Goal: Task Accomplishment & Management: Manage account settings

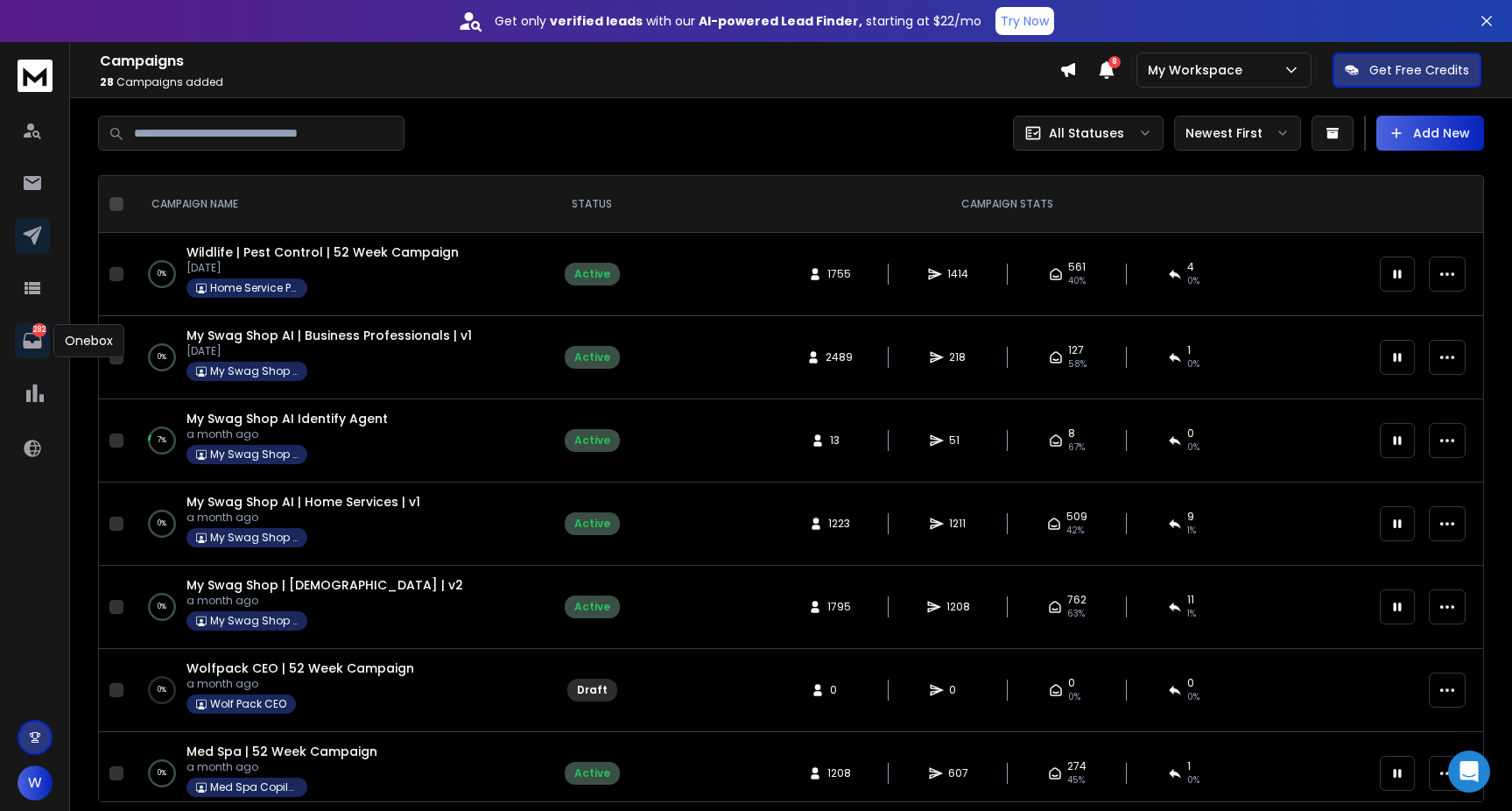
click at [31, 325] on link "282" at bounding box center [32, 340] width 35 height 35
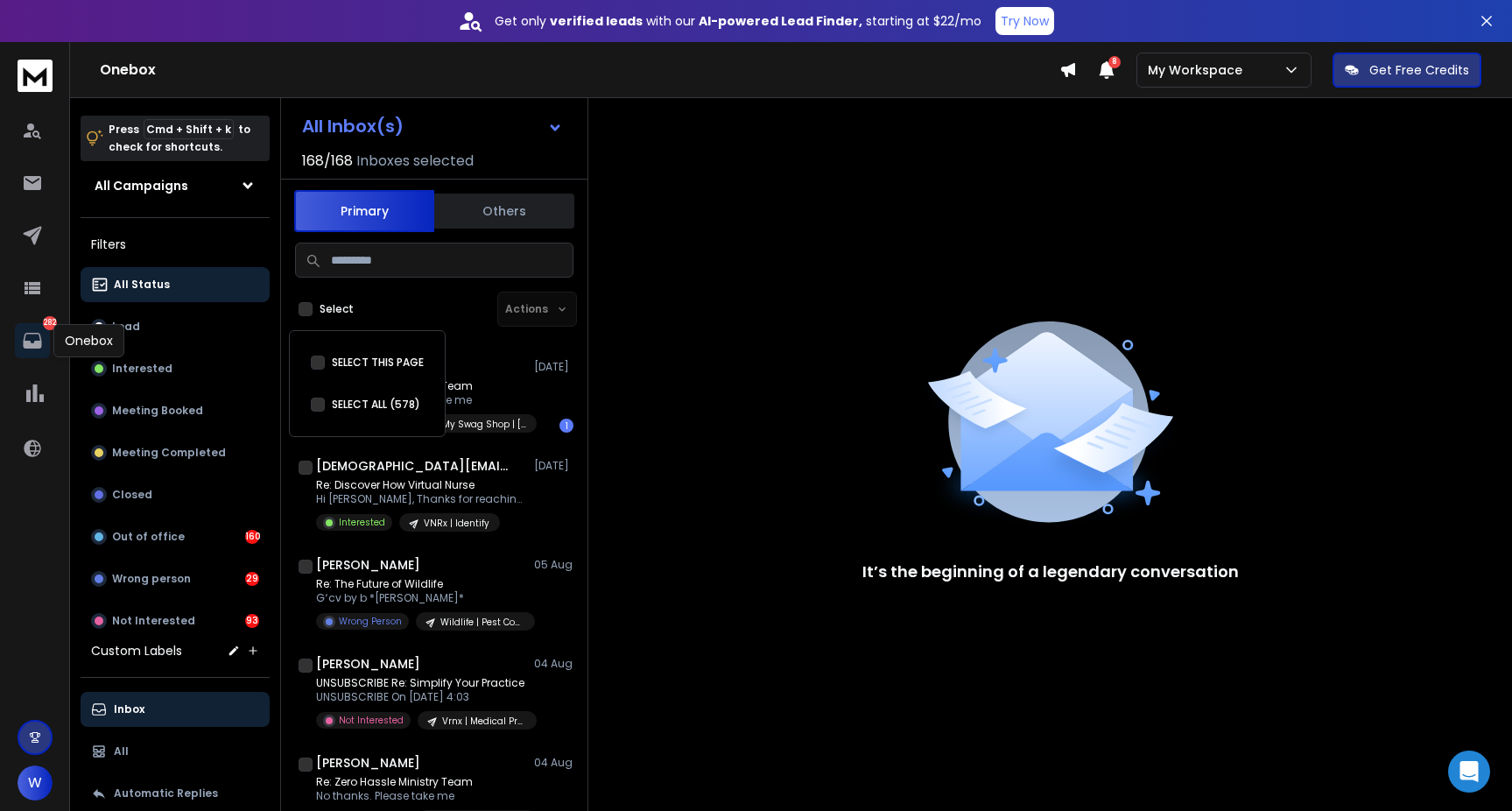
click at [305, 308] on button "SELECT THIS PAGE" at bounding box center [306, 309] width 14 height 14
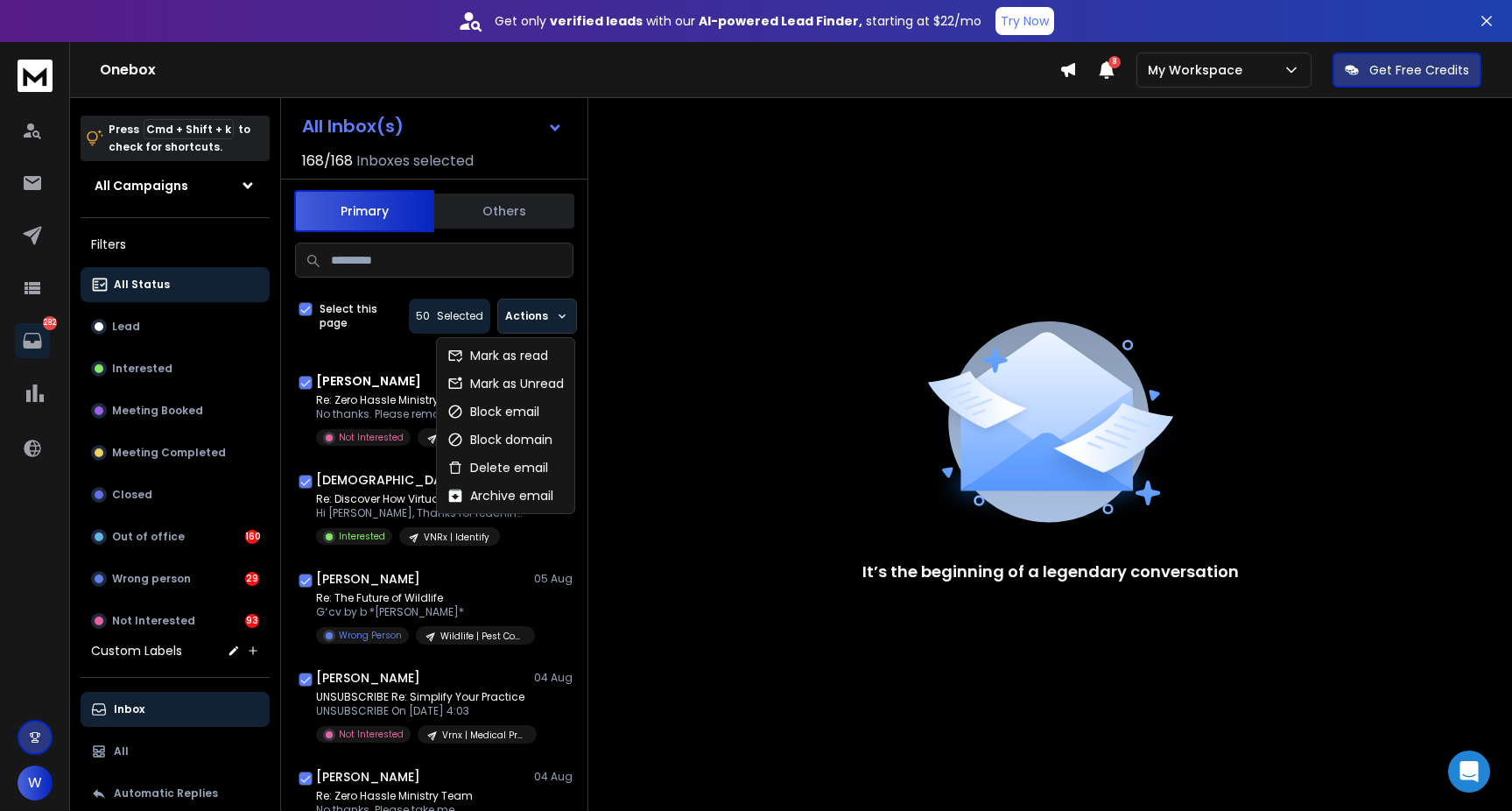
click at [541, 309] on p "Actions" at bounding box center [526, 316] width 43 height 14
click at [512, 357] on div "Mark as read" at bounding box center [497, 355] width 100 height 17
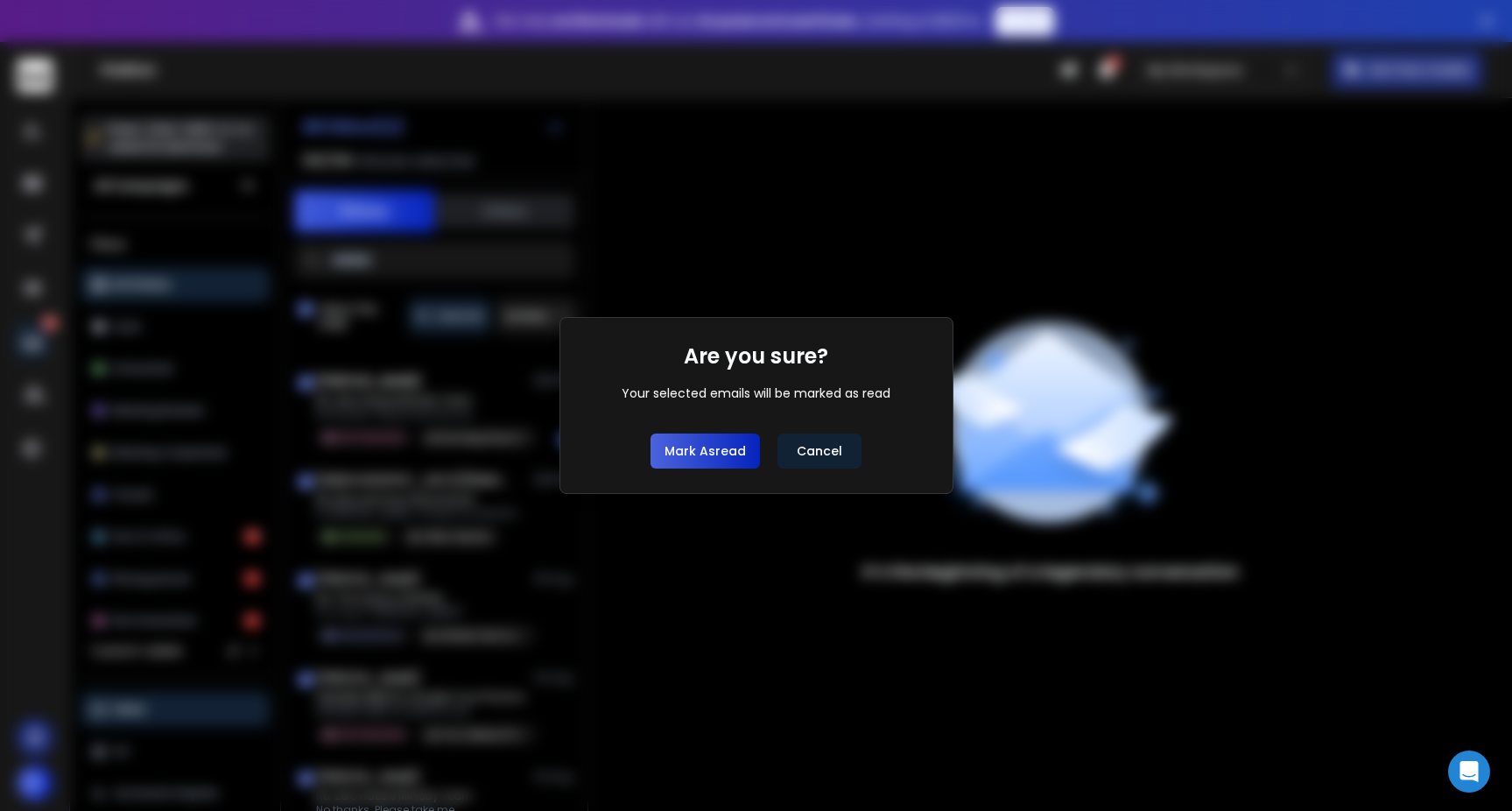
click at [702, 457] on p "Mark as read" at bounding box center [705, 451] width 81 height 17
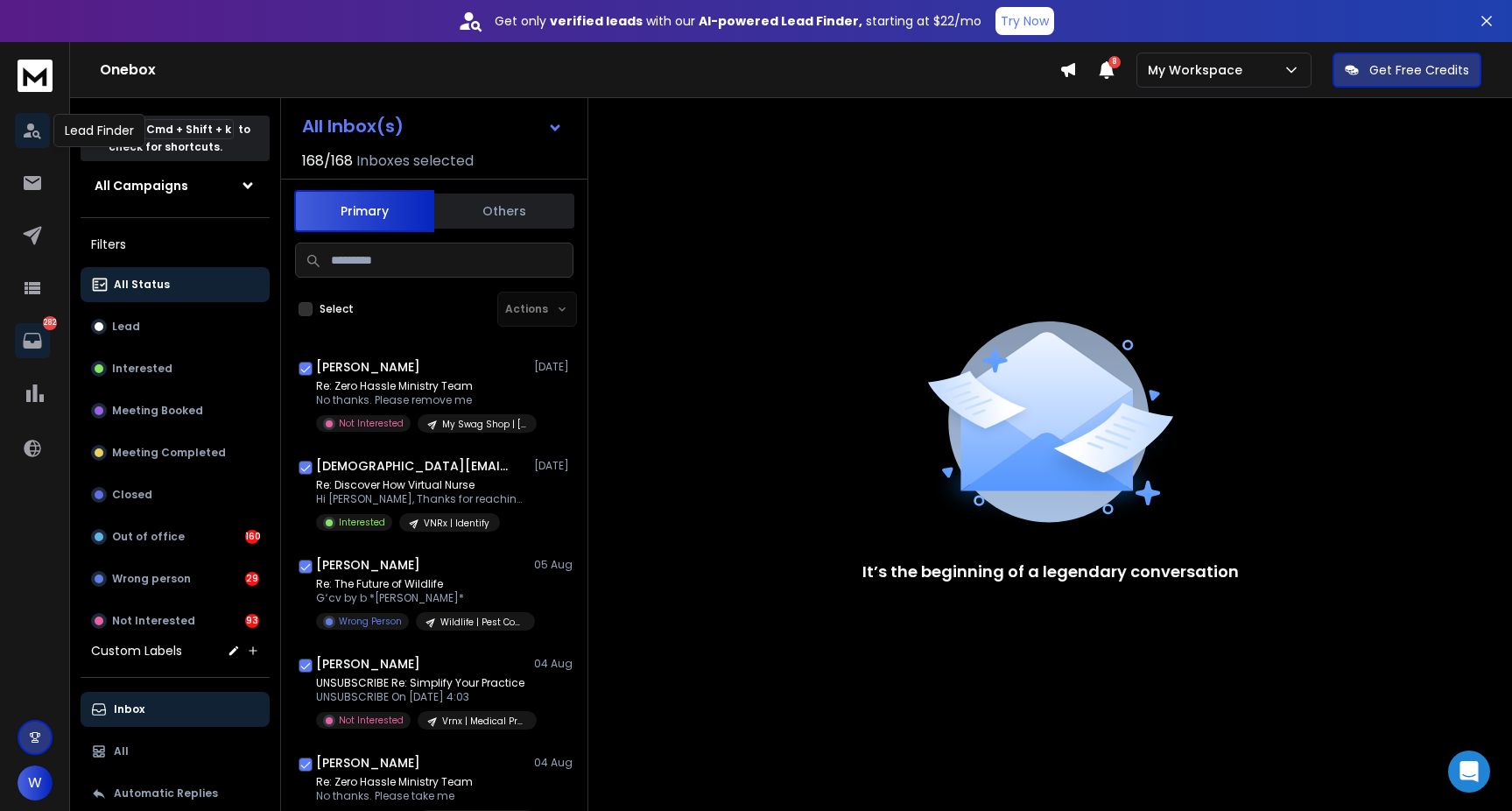
click at [33, 131] on icon at bounding box center [32, 135] width 17 height 9
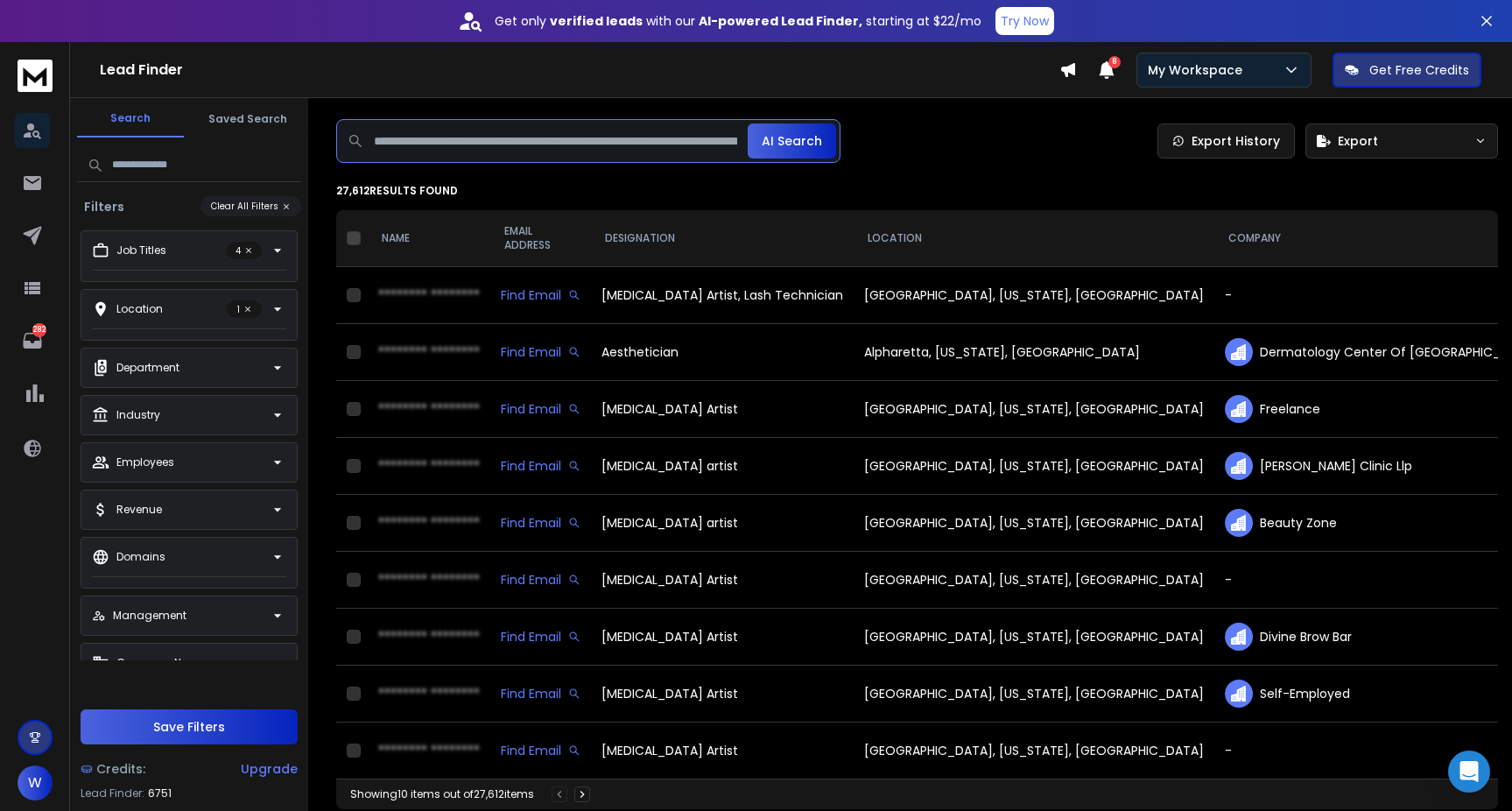
click at [1206, 72] on p "My Workspace" at bounding box center [1199, 70] width 101 height 17
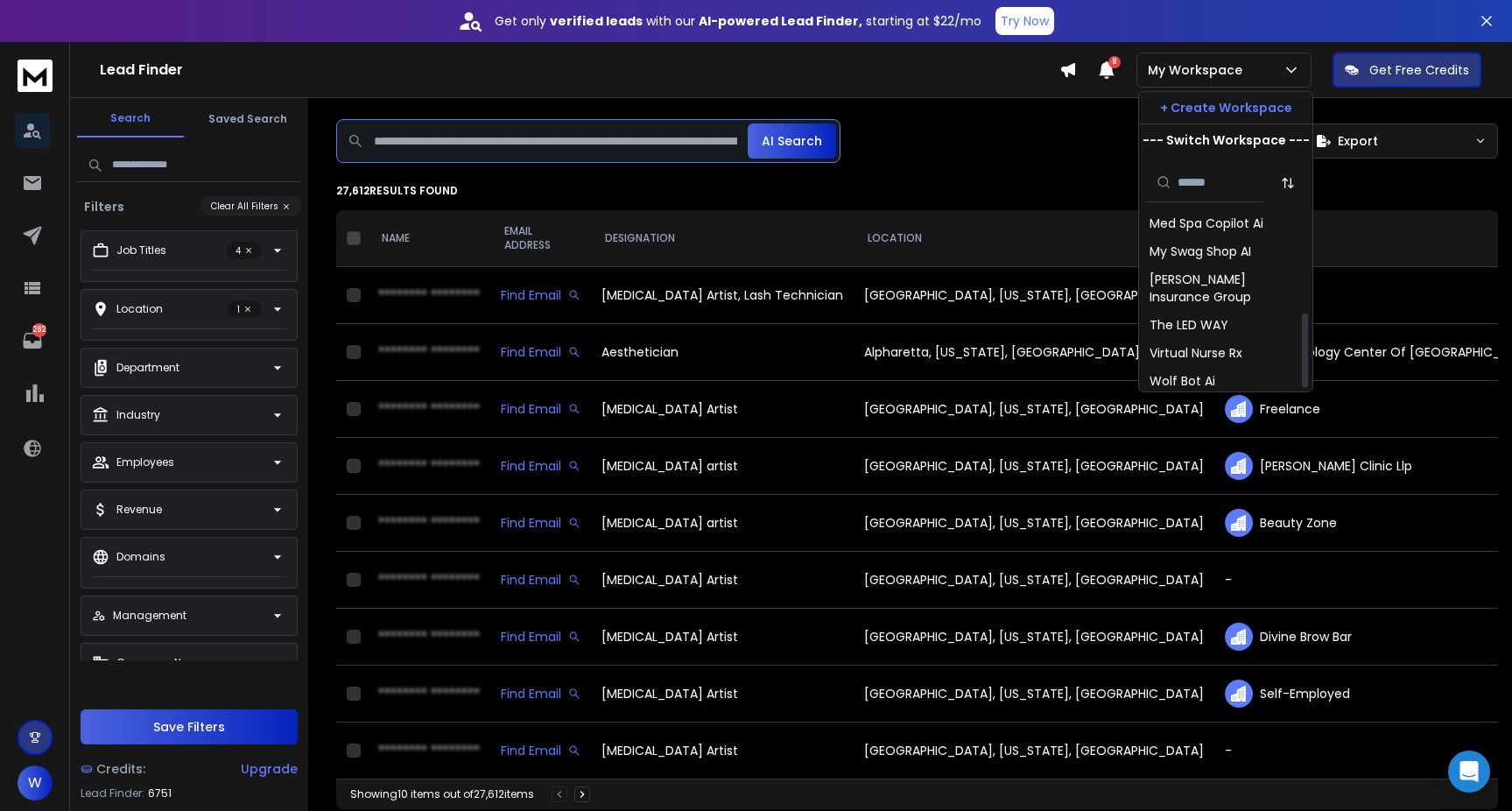
scroll to position [235, 0]
click at [1185, 327] on div "Virtual Nurse Rx" at bounding box center [1196, 335] width 93 height 17
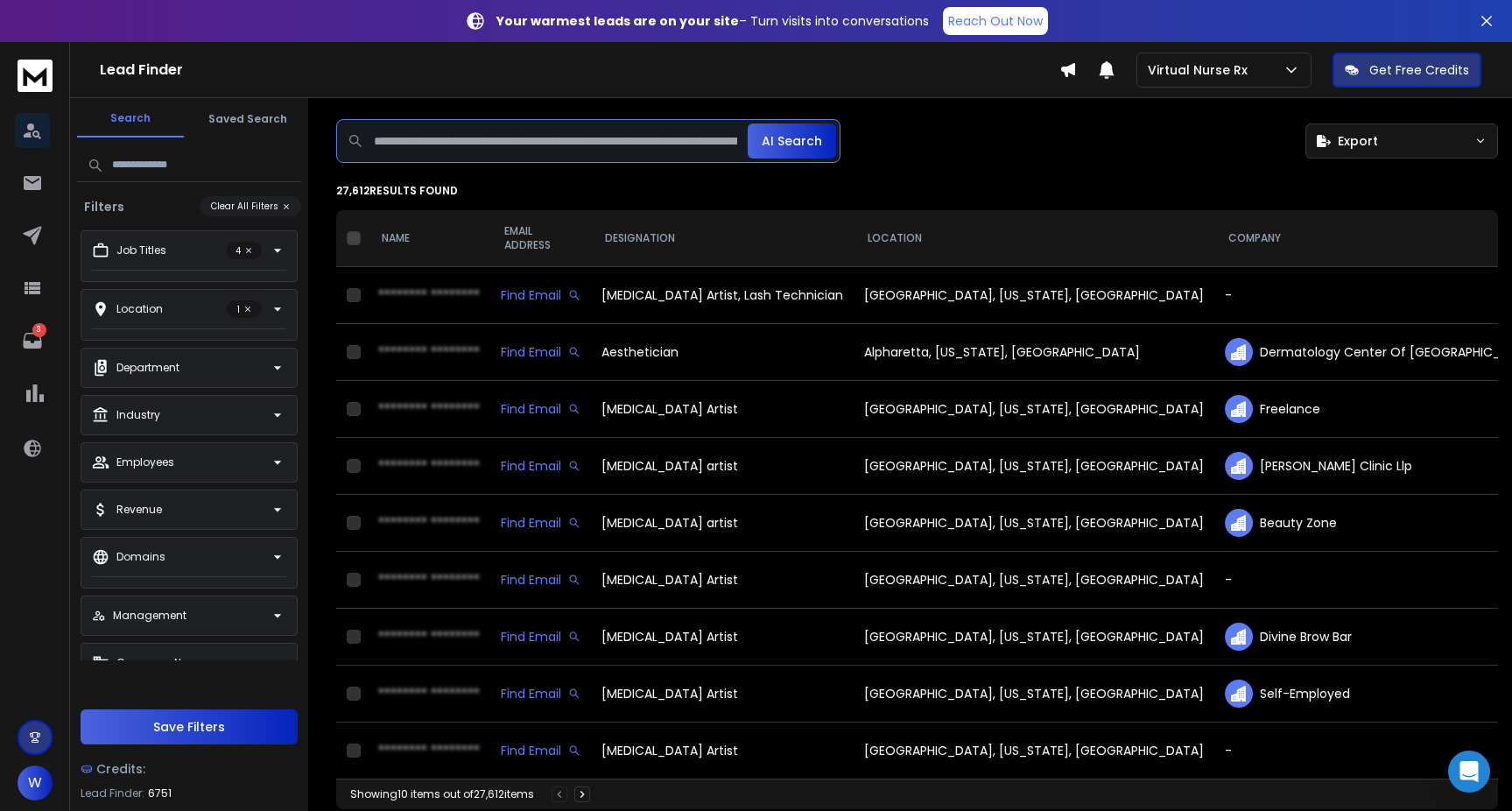
click at [245, 121] on button "Saved Search" at bounding box center [247, 118] width 107 height 35
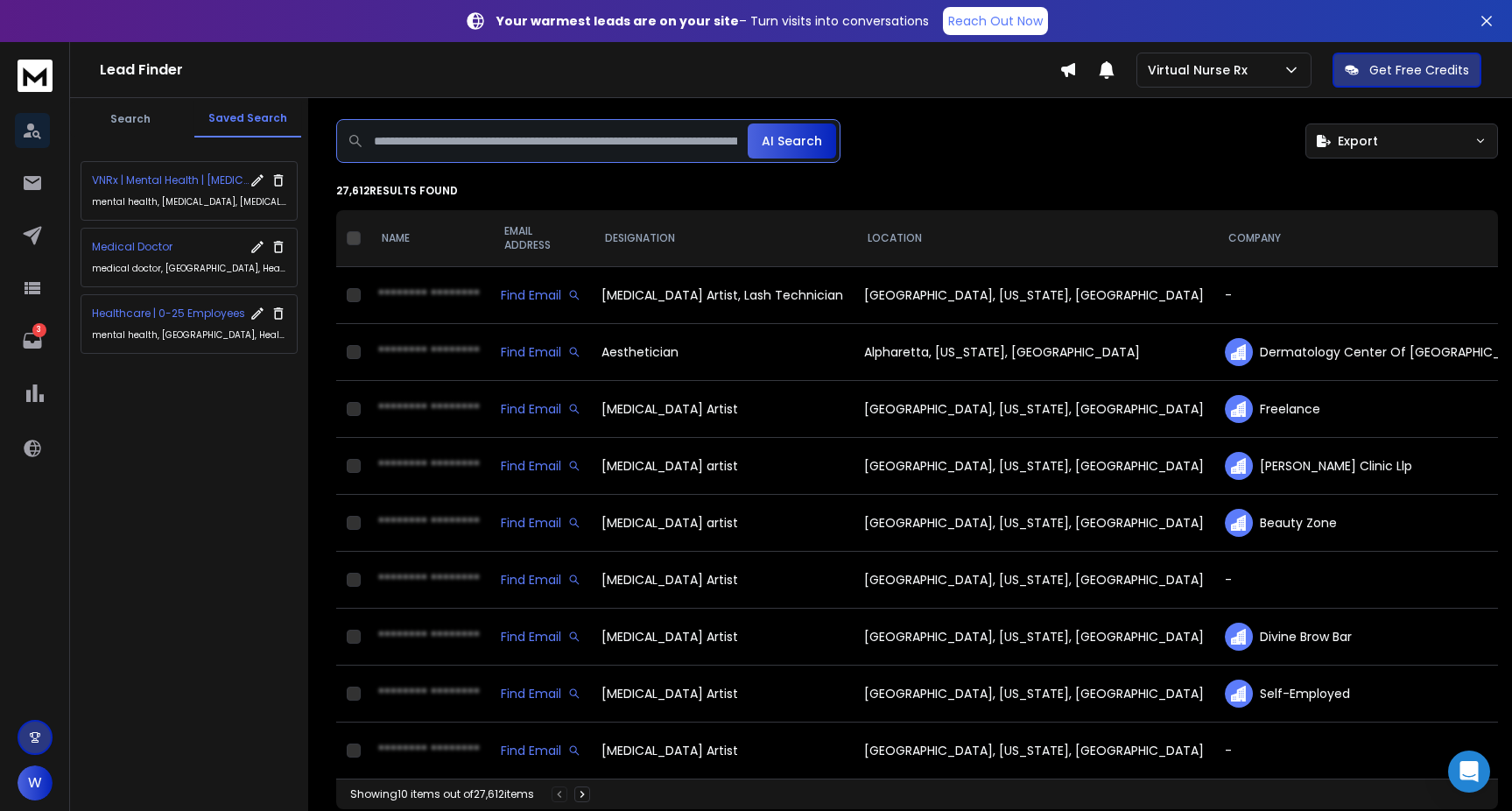
click at [181, 183] on p "VNRx | Mental Health | Psychiatrist | Psychologist" at bounding box center [170, 180] width 158 height 14
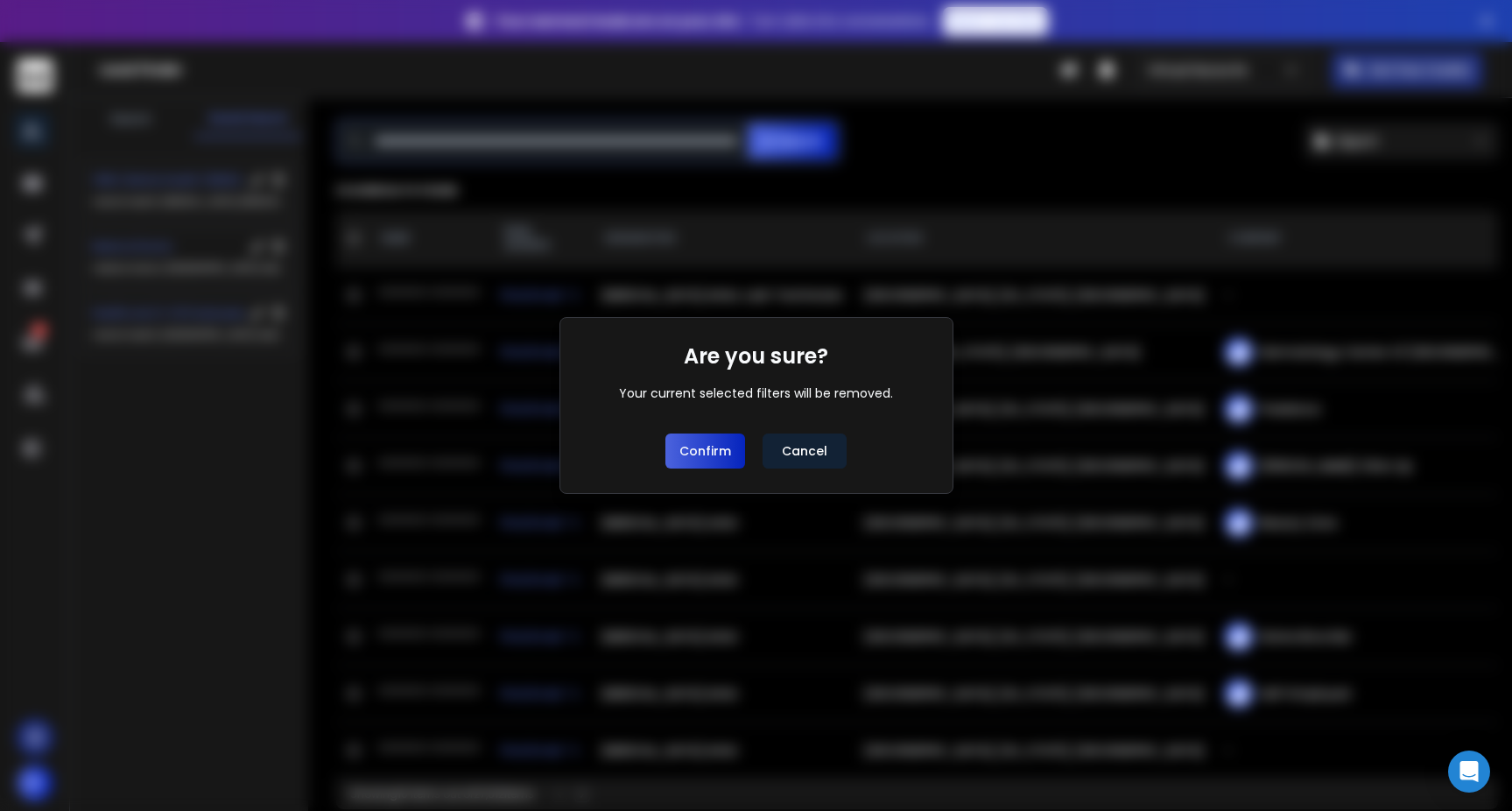
click at [698, 446] on button "Confirm" at bounding box center [705, 451] width 79 height 35
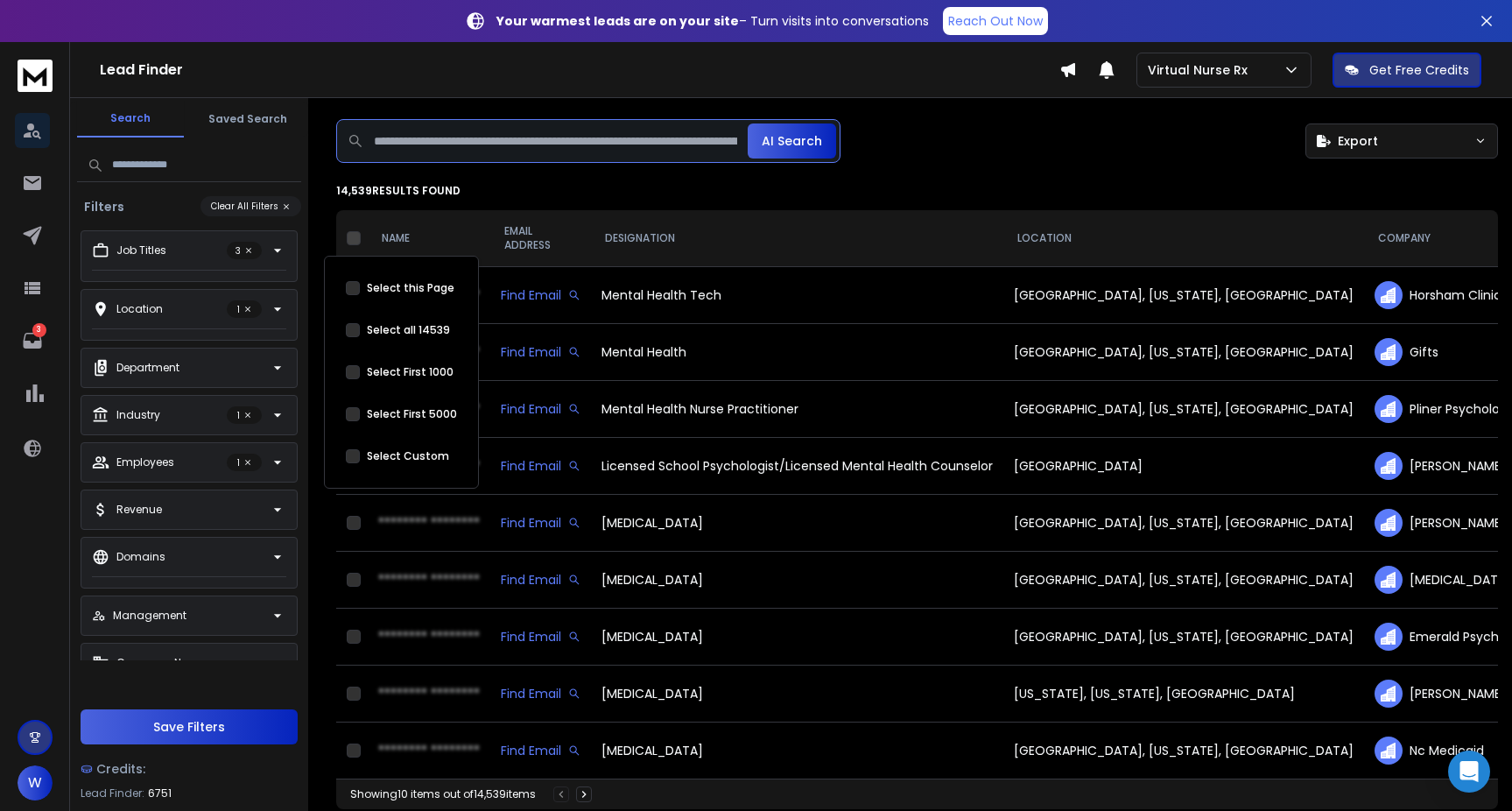
click at [353, 415] on button "Select this Page" at bounding box center [352, 414] width 14 height 14
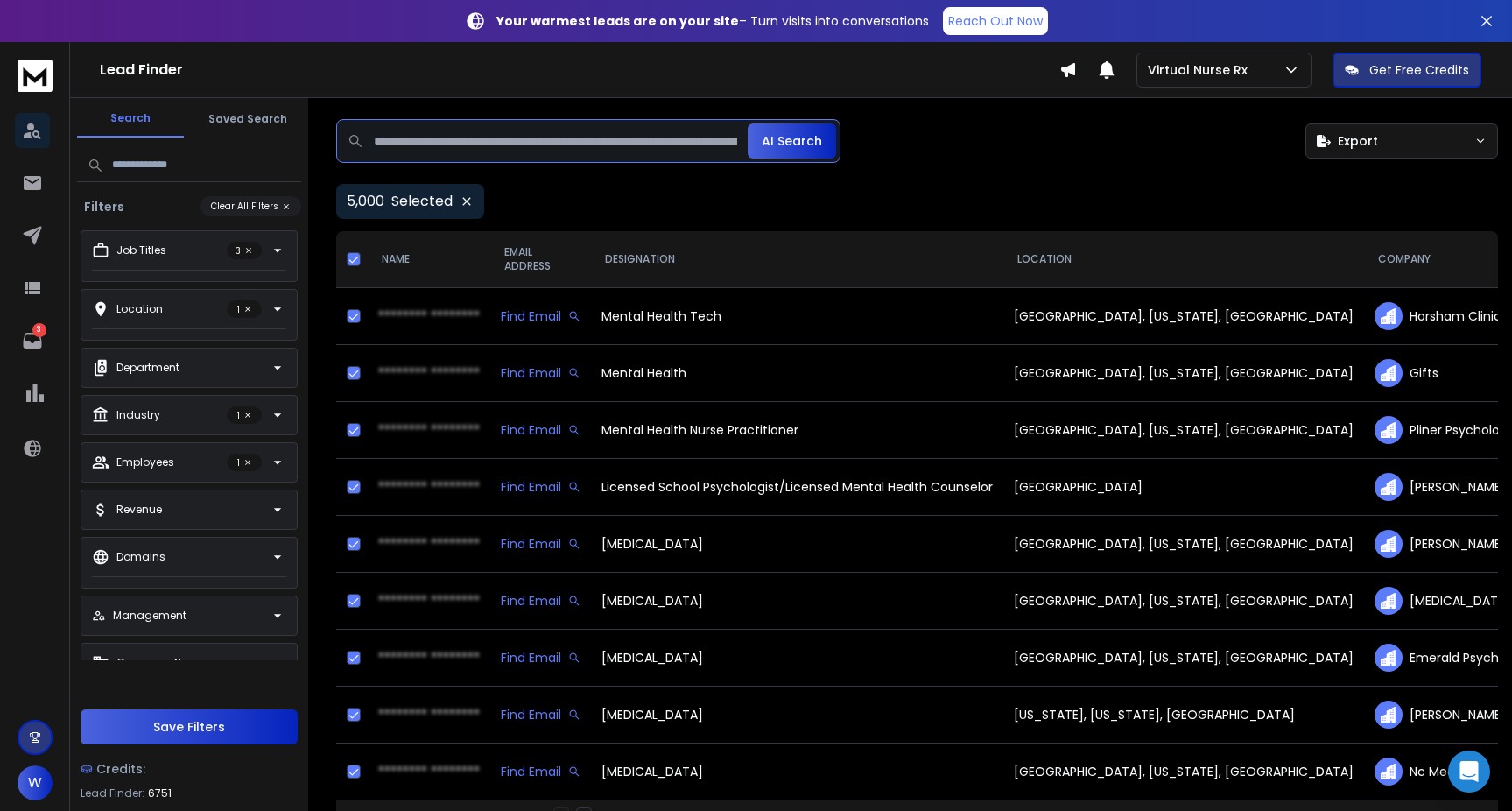
click at [1367, 159] on div "AI Search Export" at bounding box center [917, 141] width 1161 height 44
click at [1371, 154] on button "Export" at bounding box center [1402, 140] width 193 height 35
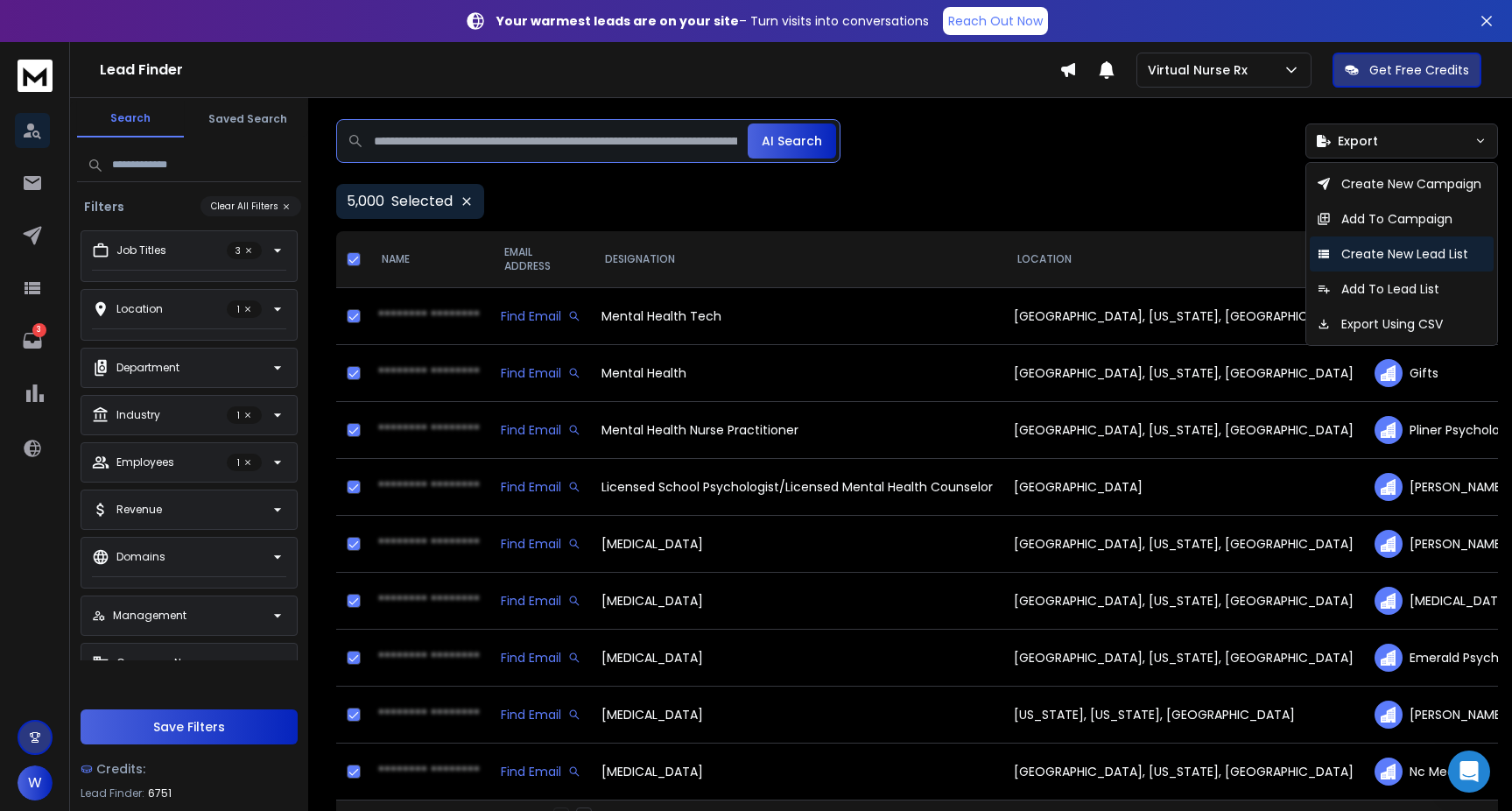
click at [1368, 253] on p "Create New Lead List" at bounding box center [1405, 254] width 134 height 25
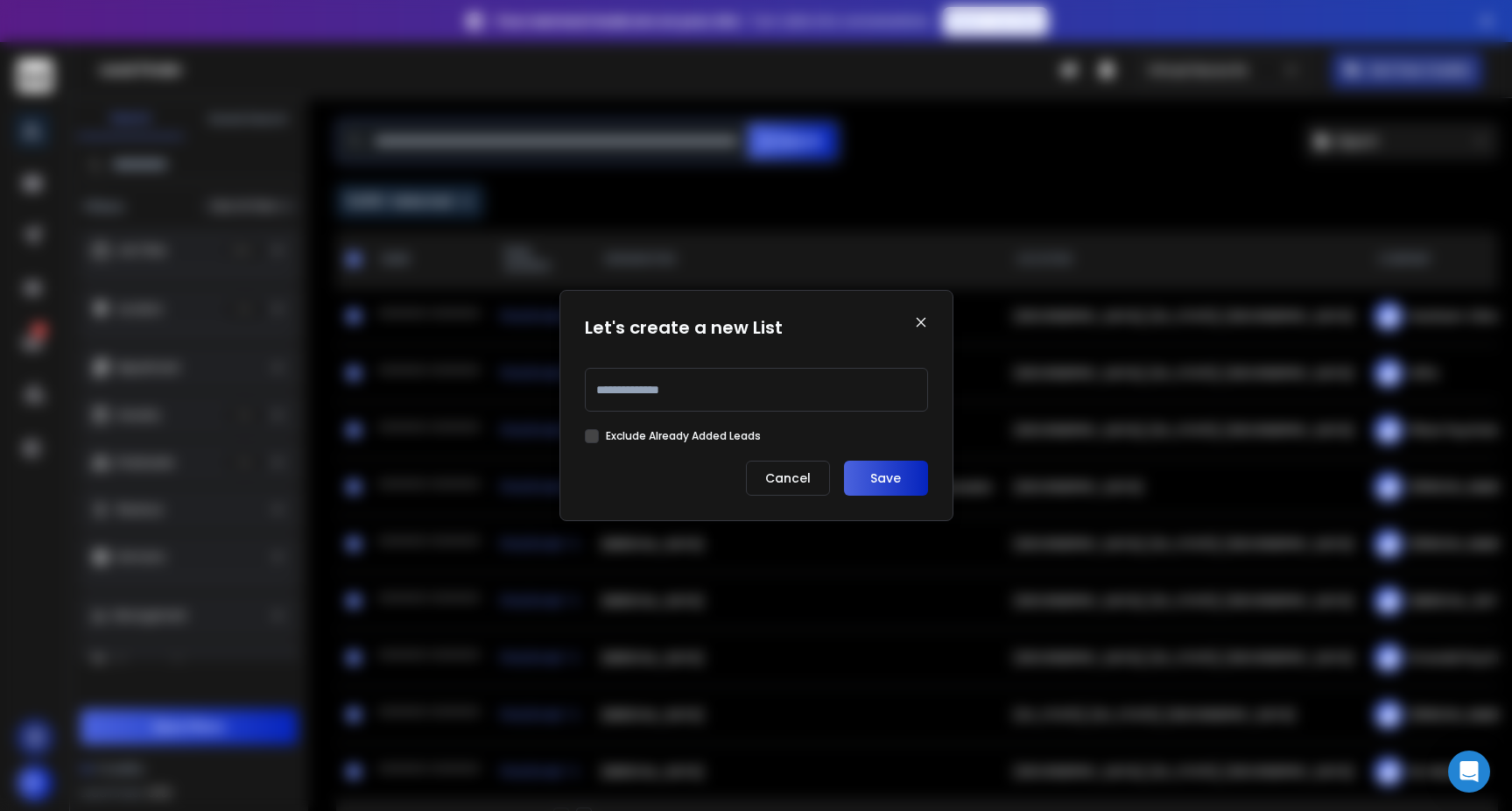
click at [860, 386] on input at bounding box center [756, 390] width 343 height 44
type input "**********"
click at [592, 435] on button "Exclude Already Added Leads" at bounding box center [591, 436] width 14 height 14
click at [873, 473] on button "Save" at bounding box center [886, 478] width 84 height 35
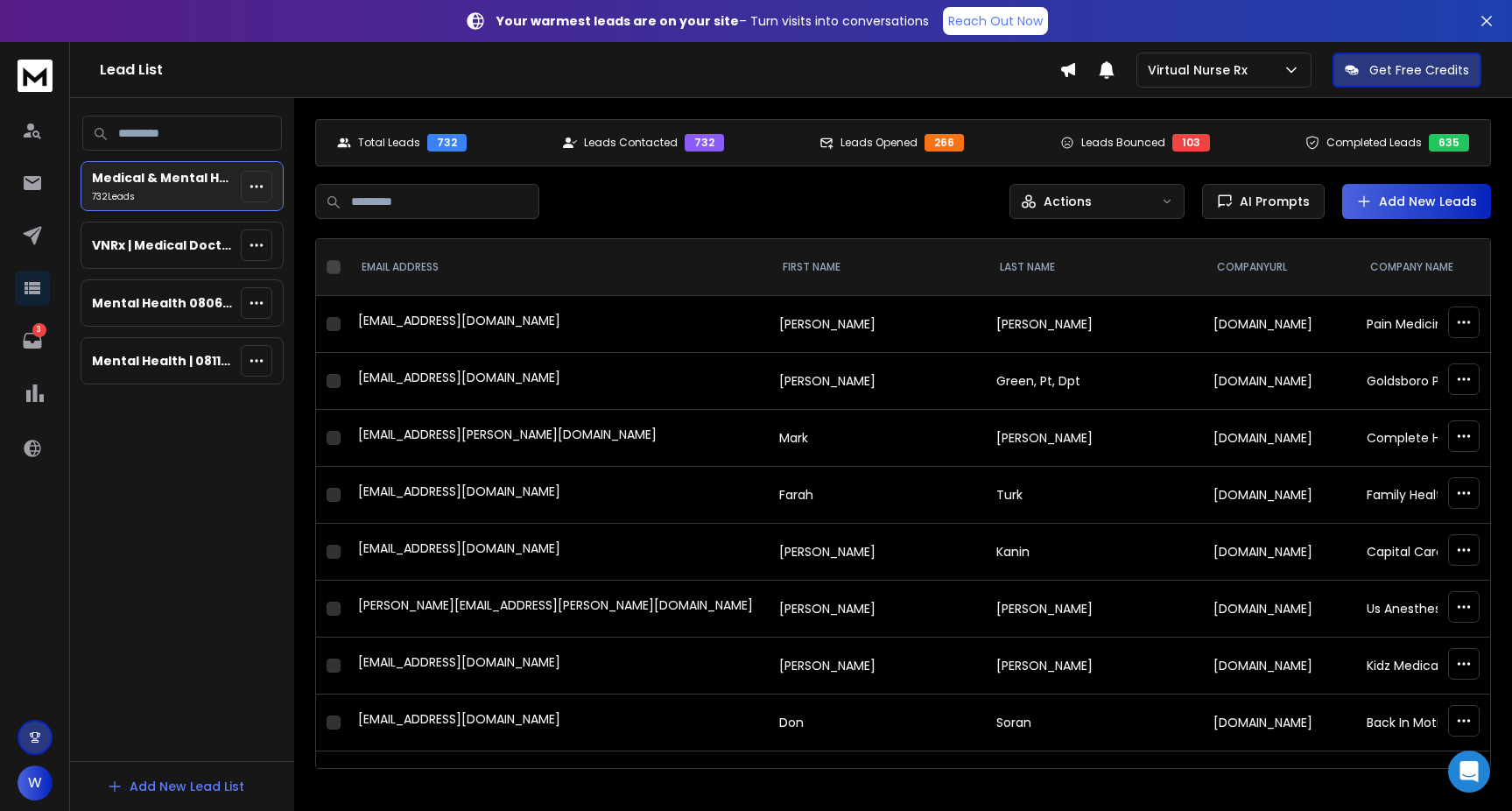
click at [182, 247] on p "VNRx | Medical Doctors" at bounding box center [162, 245] width 141 height 17
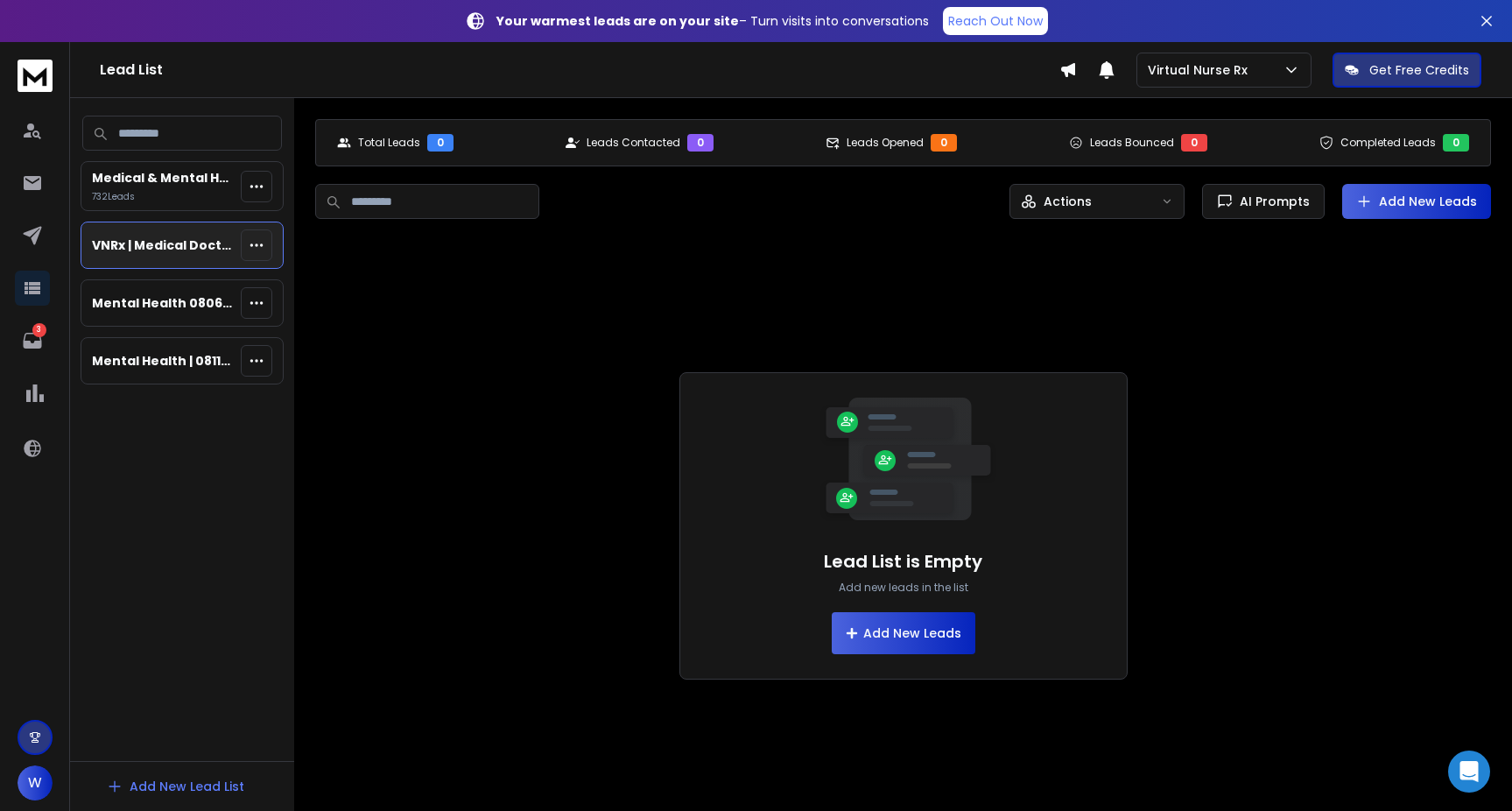
click at [181, 292] on div "Mental Health 08062025" at bounding box center [181, 302] width 203 height 47
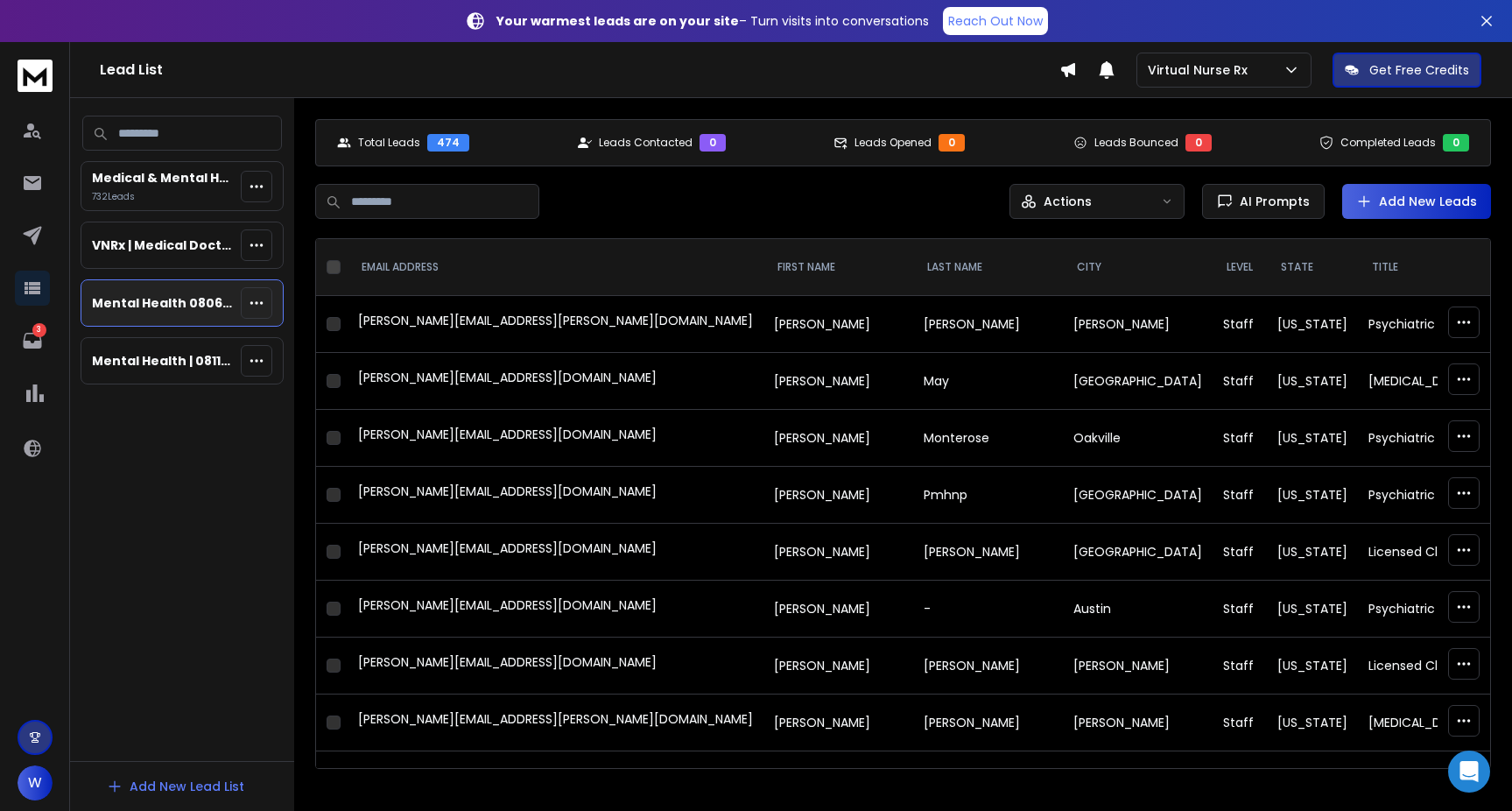
click at [250, 245] on icon "button" at bounding box center [257, 245] width 13 height 3
click at [224, 309] on p "Delete Lead List" at bounding box center [214, 310] width 96 height 17
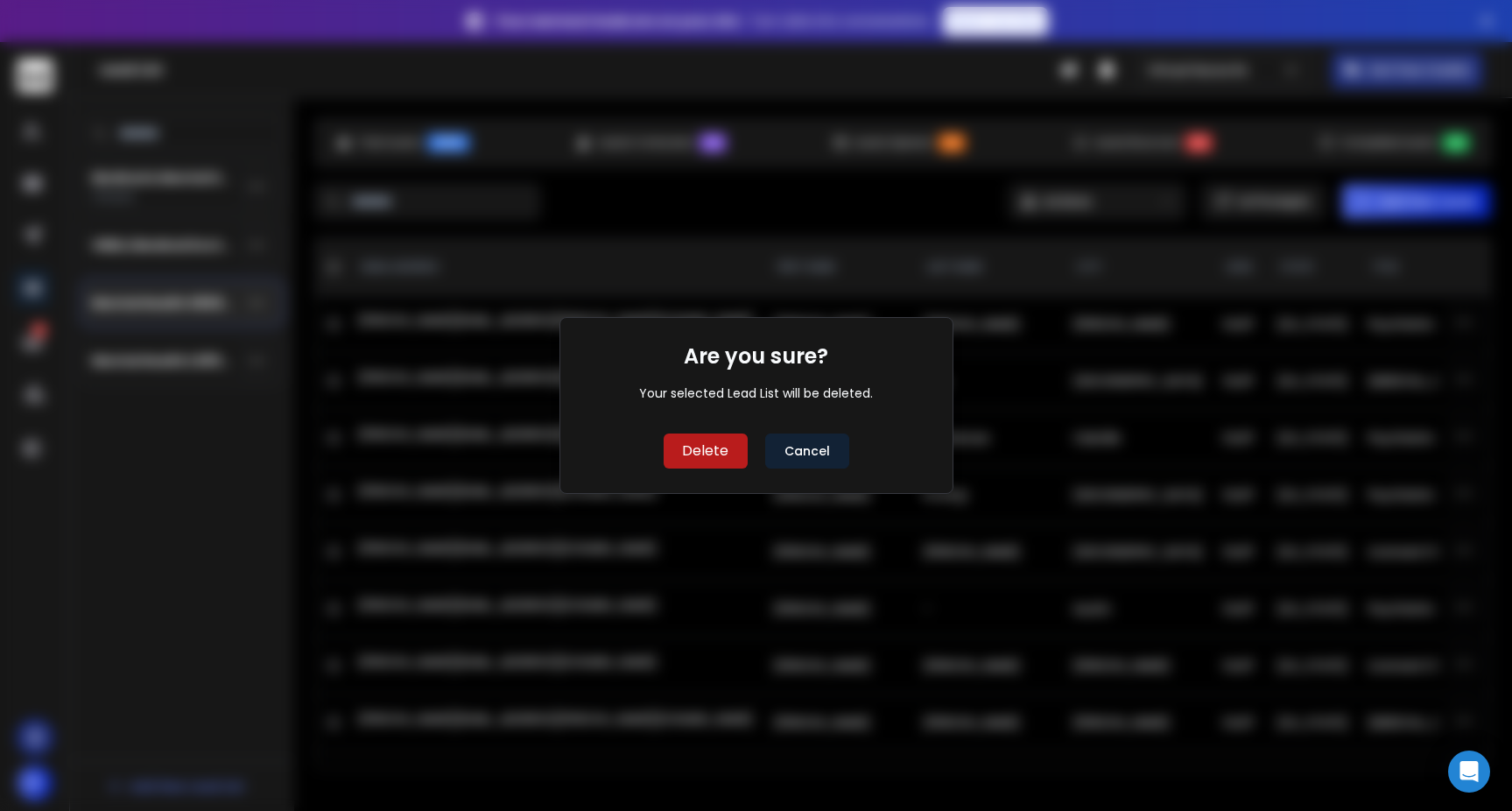
click at [696, 438] on button "Delete" at bounding box center [706, 451] width 84 height 35
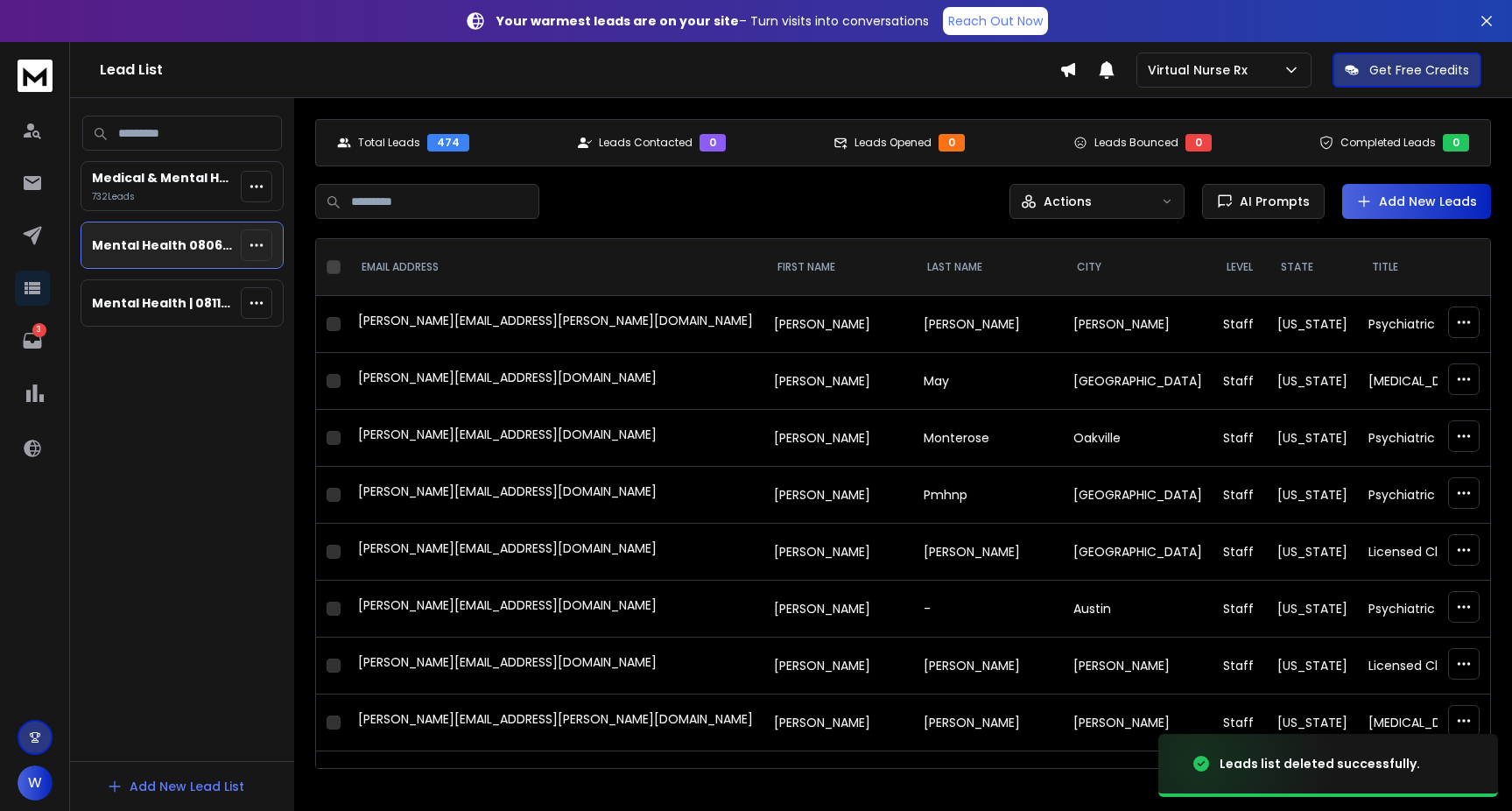
click at [180, 302] on p "Mental Health | 08112025" at bounding box center [162, 303] width 141 height 17
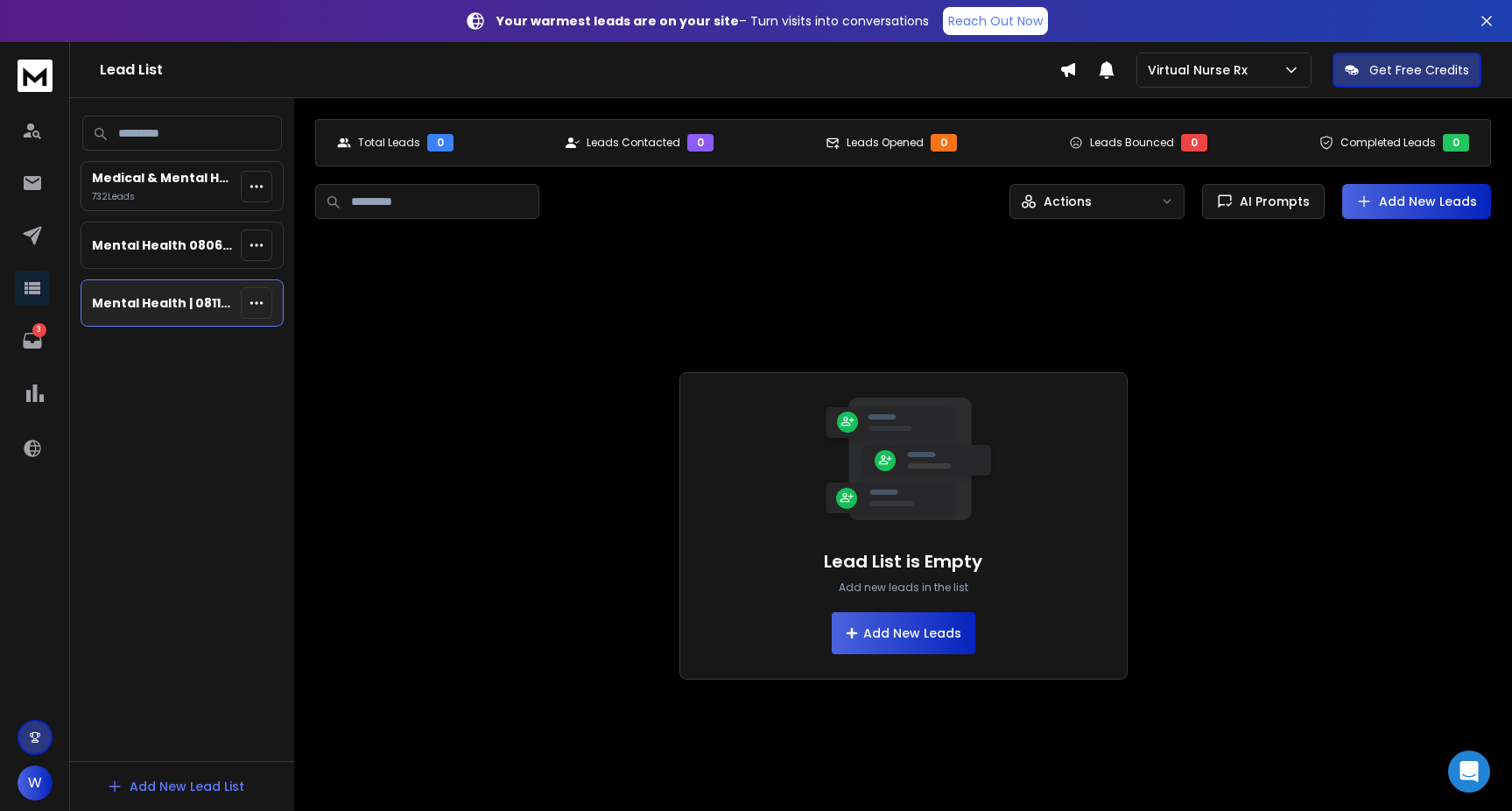
click at [176, 250] on p "Mental Health 08062025" at bounding box center [162, 245] width 141 height 17
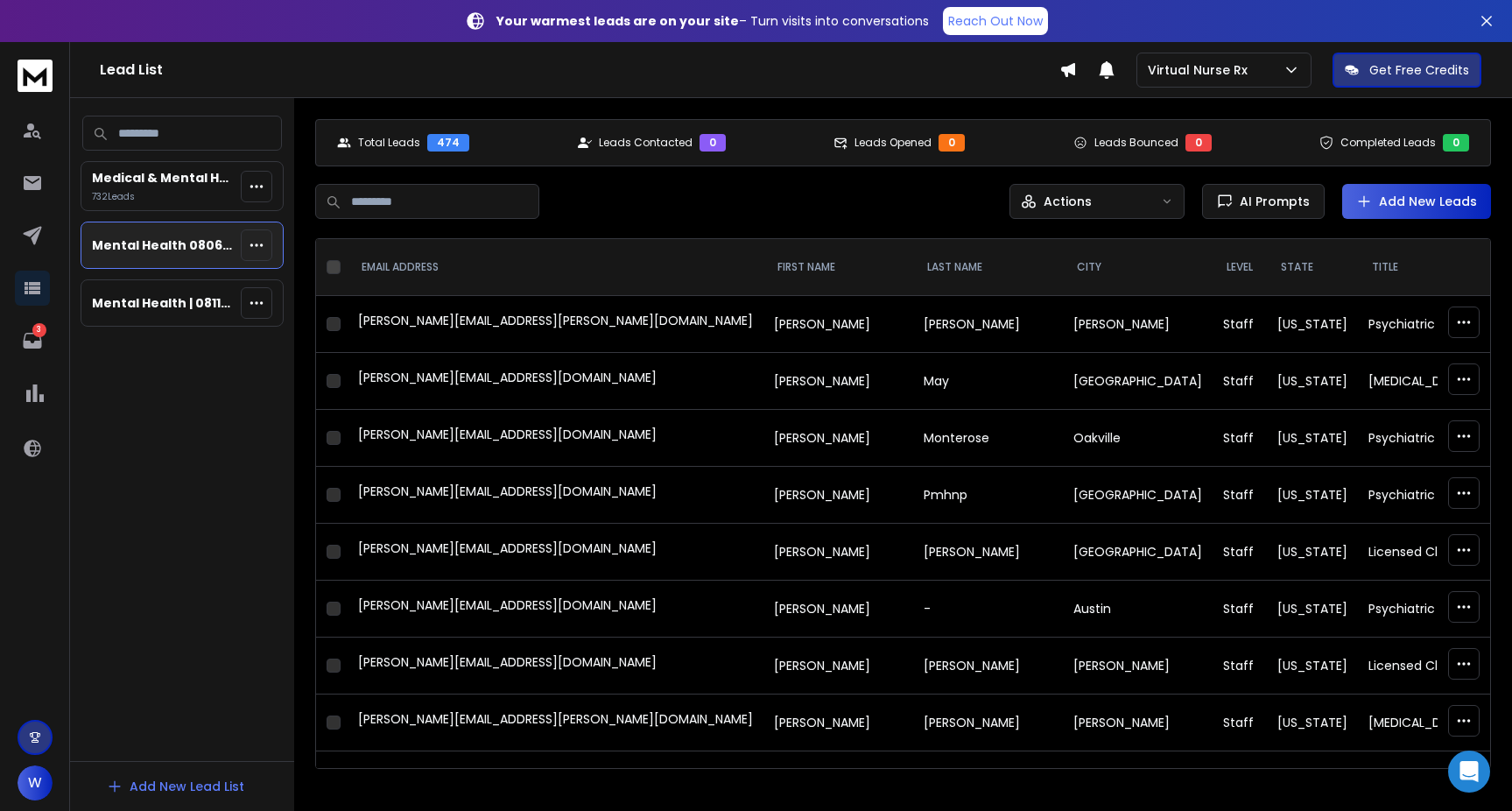
click at [163, 172] on p "Medical & Mental Health Practices" at bounding box center [162, 178] width 141 height 17
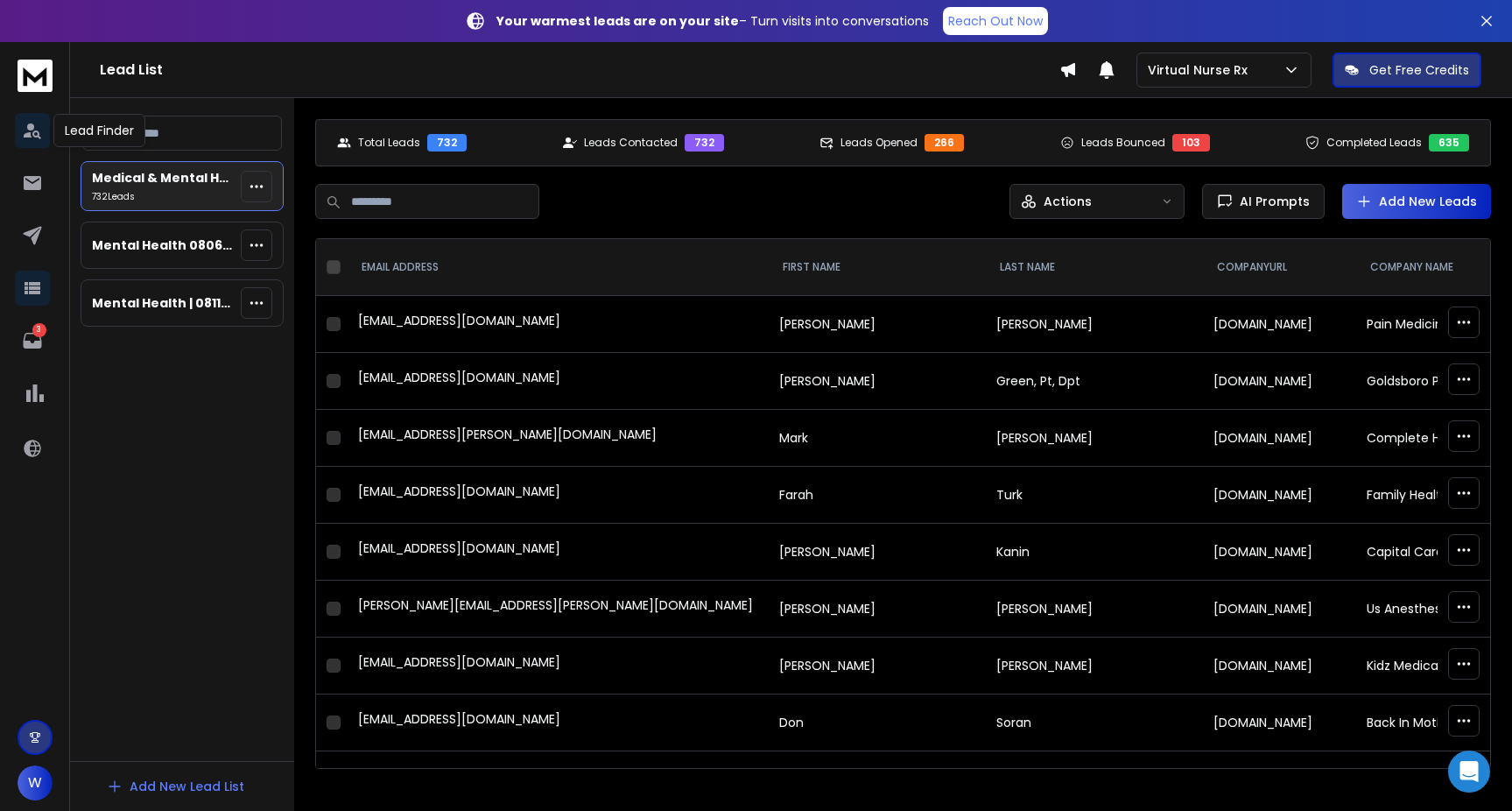
click at [40, 139] on icon at bounding box center [32, 131] width 21 height 21
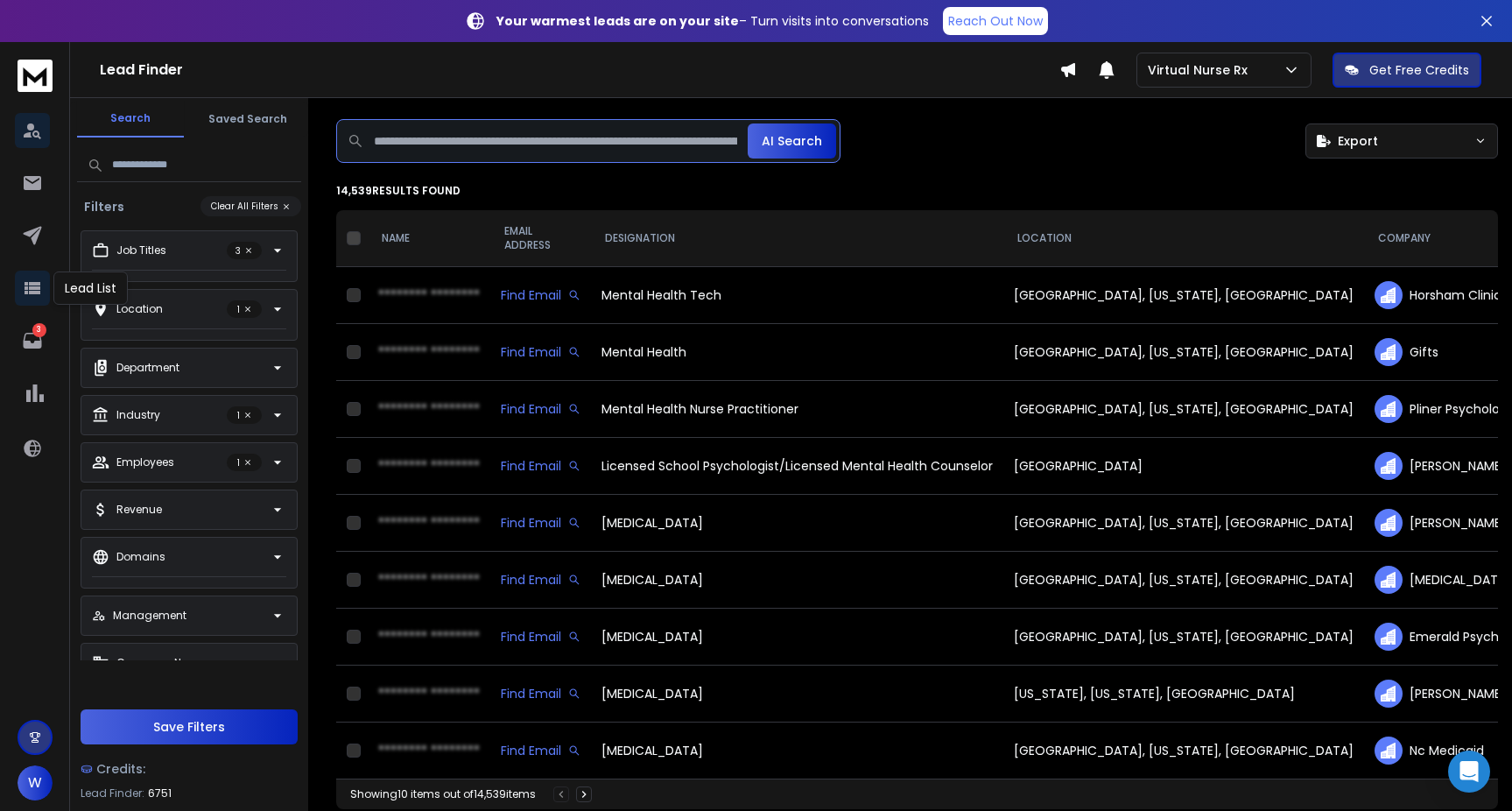
click at [34, 278] on icon at bounding box center [32, 288] width 21 height 21
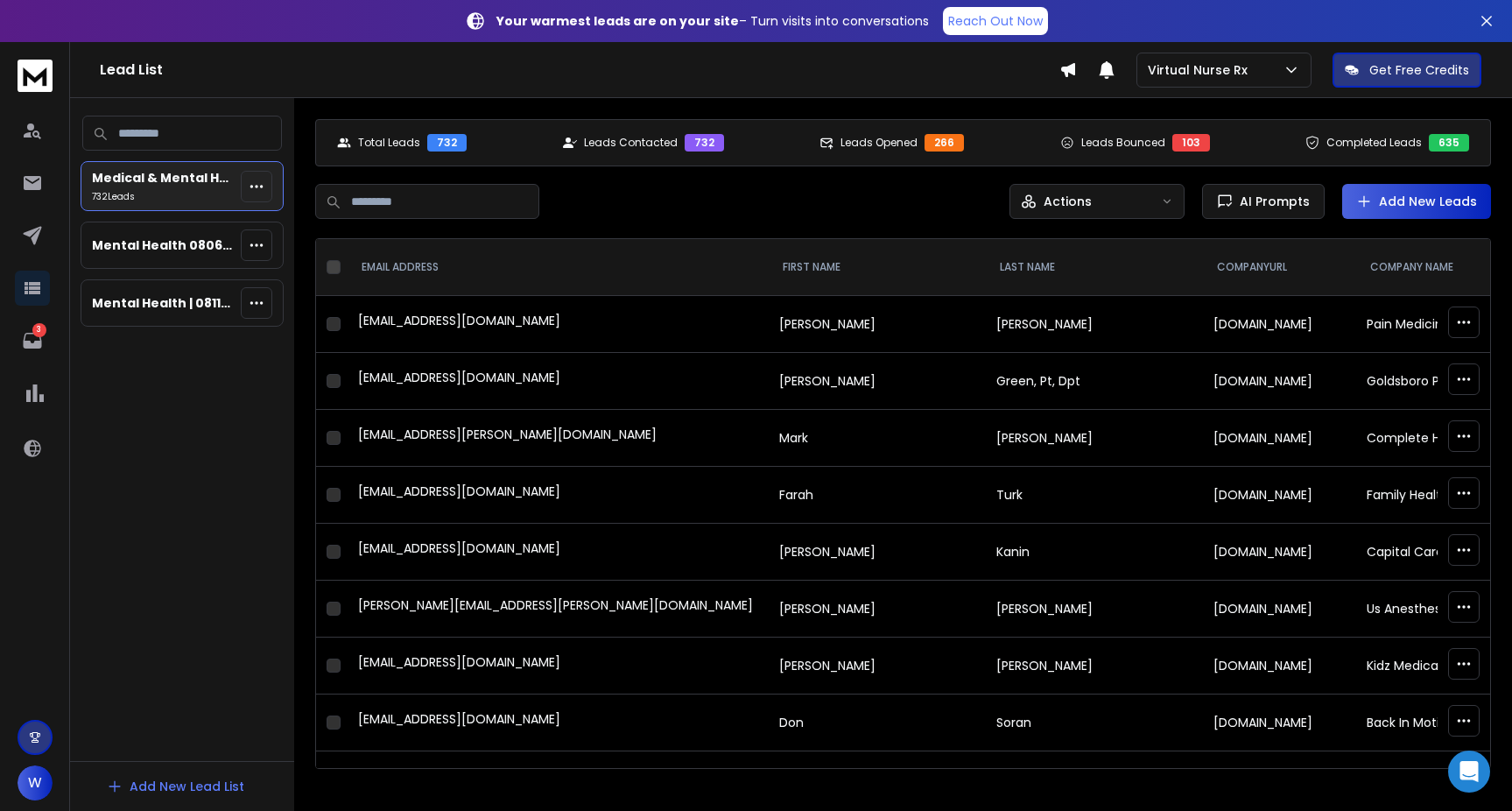
click at [162, 245] on p "Mental Health 08062025" at bounding box center [162, 245] width 141 height 17
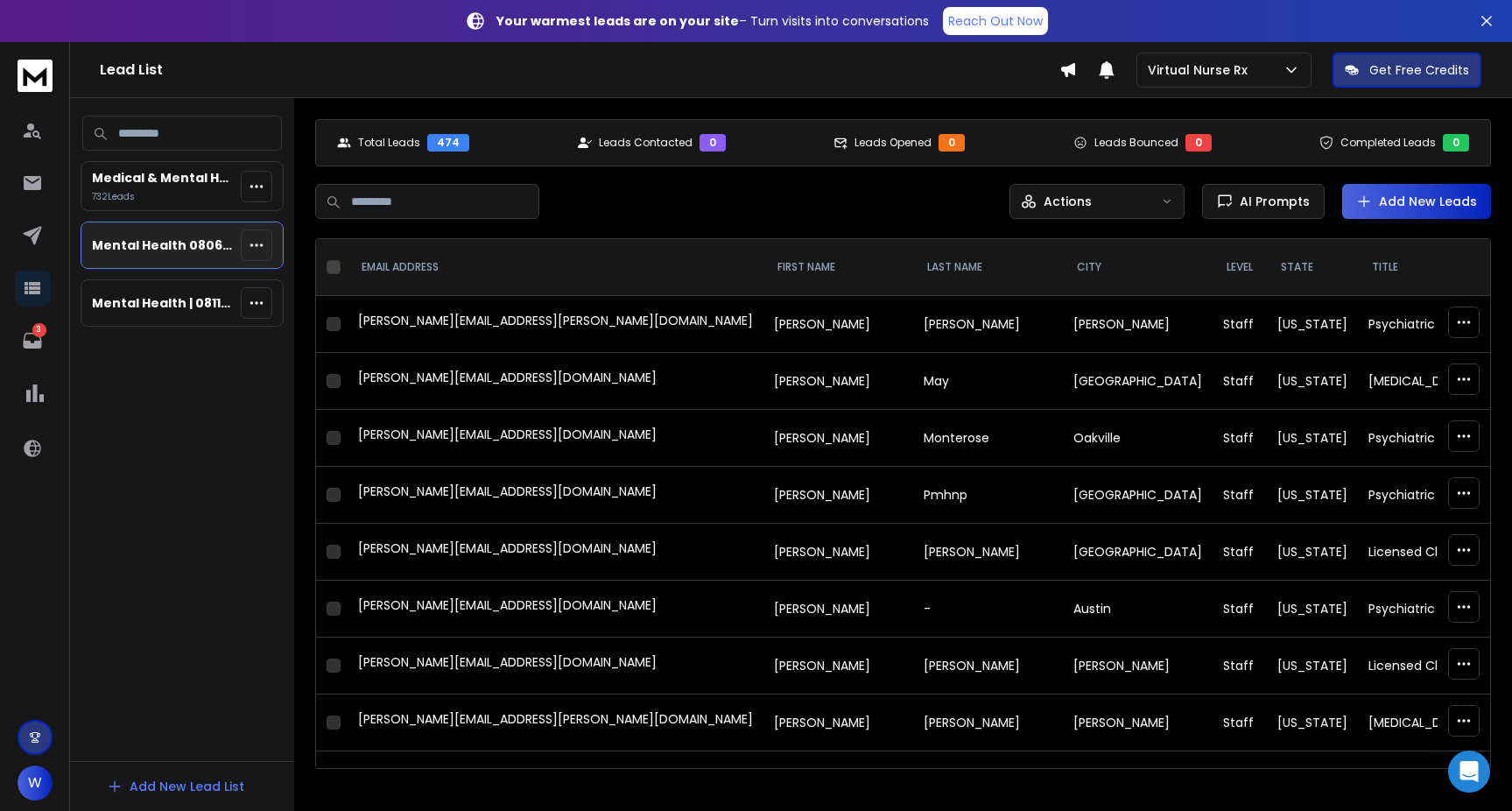
click at [159, 302] on p "Mental Health | 08112025" at bounding box center [162, 303] width 141 height 17
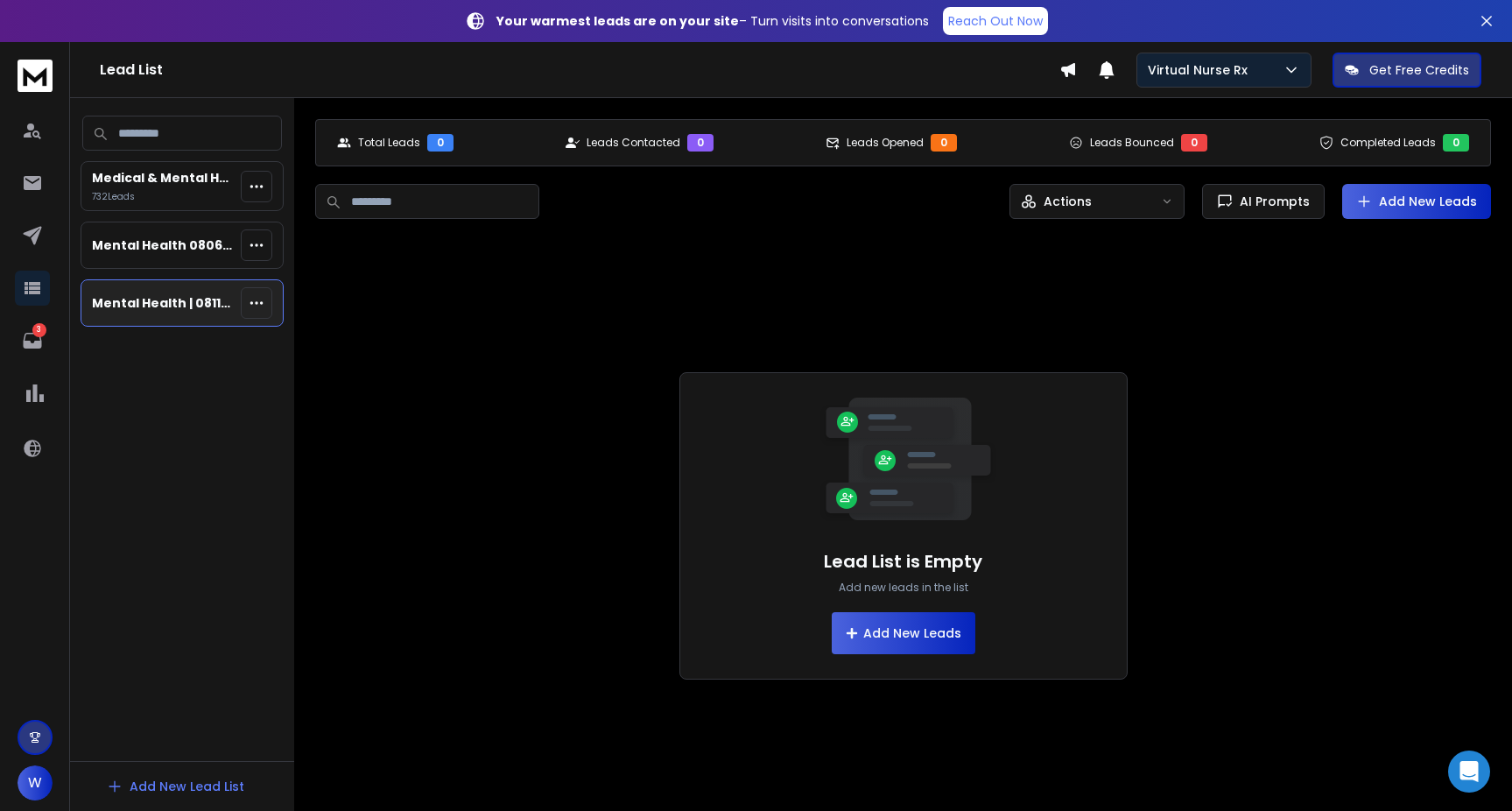
click at [1264, 79] on button "Virtual Nurse Rx" at bounding box center [1224, 70] width 175 height 35
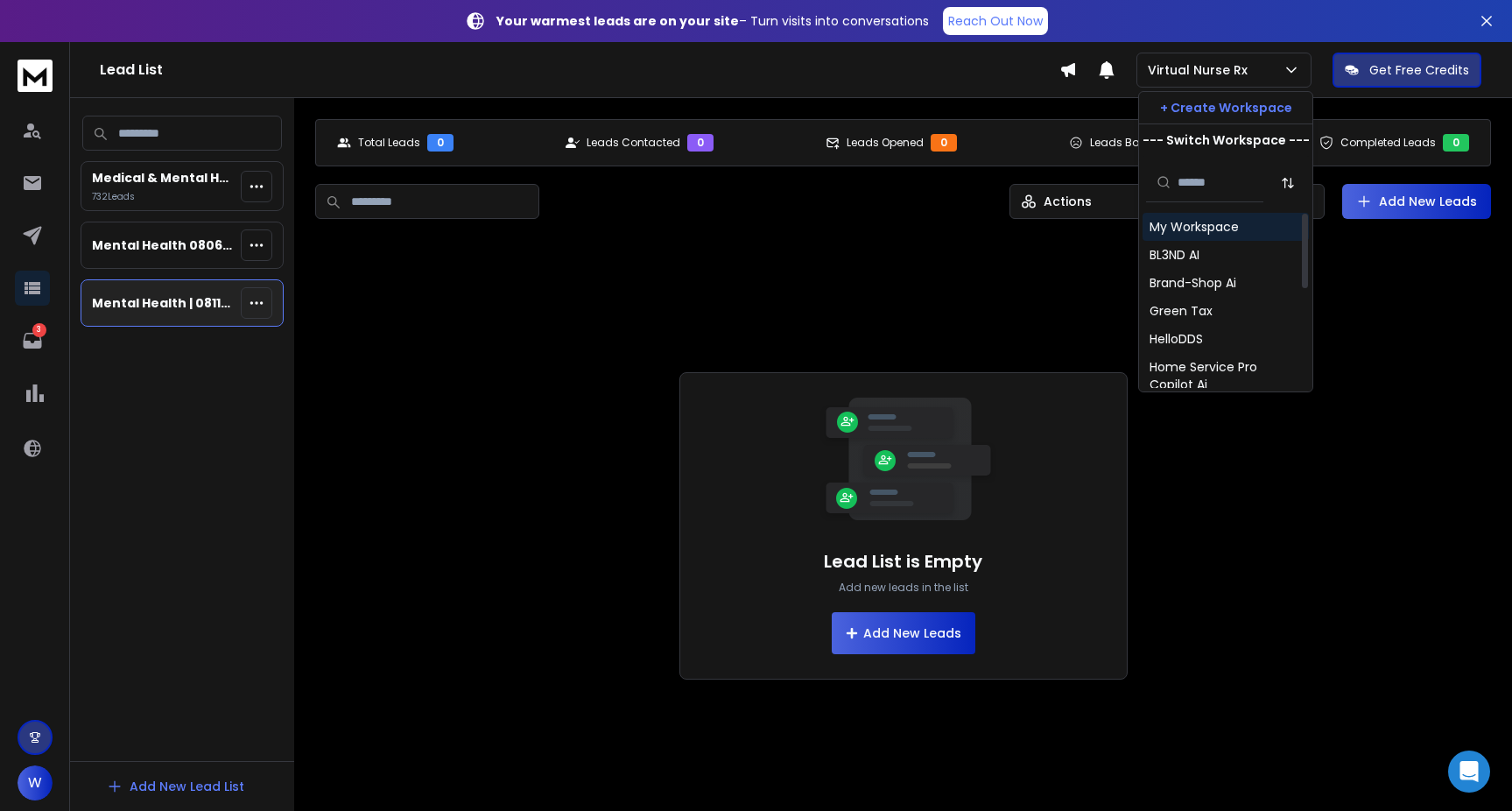
click at [1219, 227] on div "My Workspace" at bounding box center [1194, 226] width 89 height 17
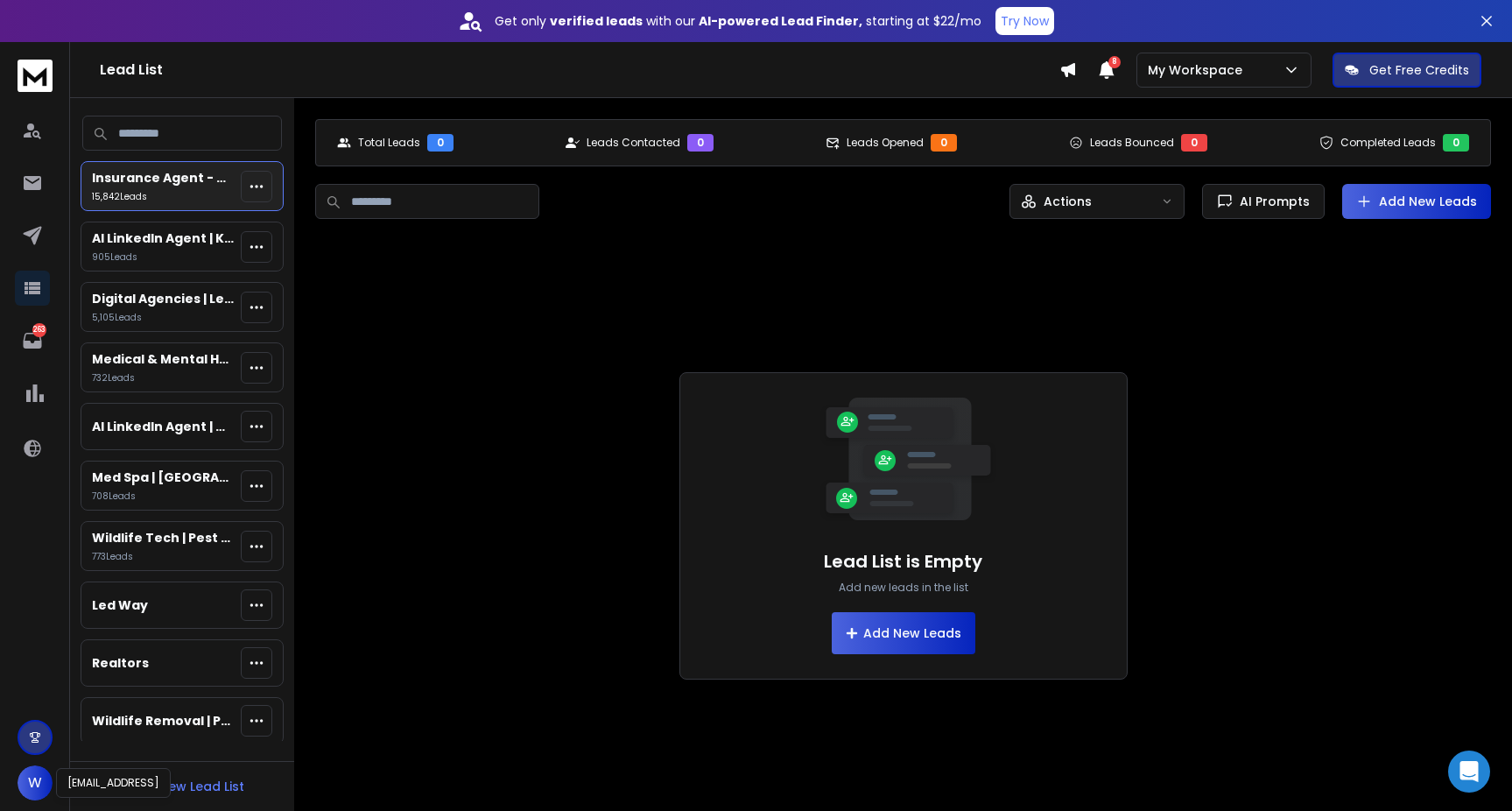
click at [38, 779] on span "W" at bounding box center [34, 782] width 35 height 35
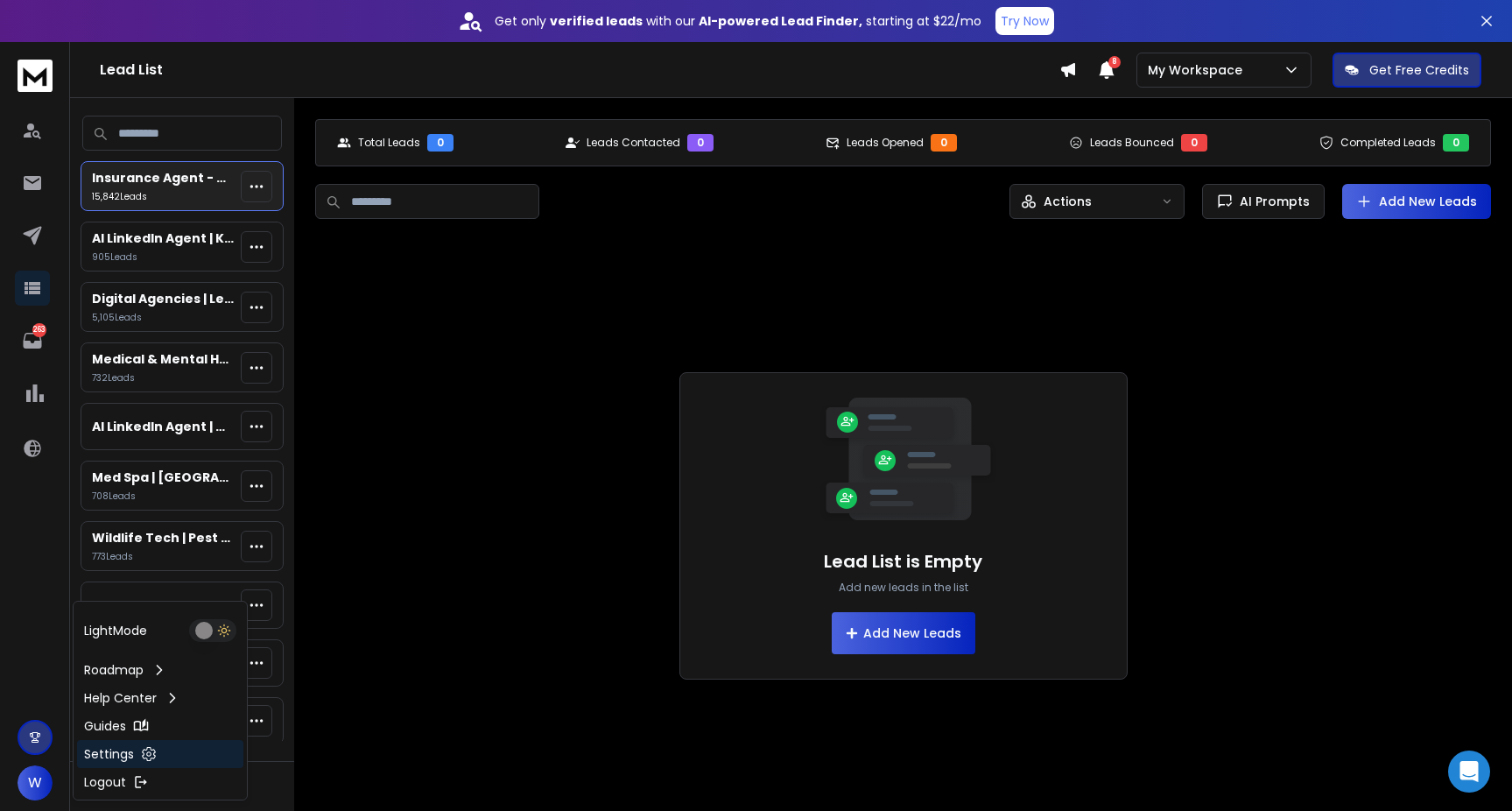
click at [114, 757] on p "Settings" at bounding box center [109, 754] width 50 height 17
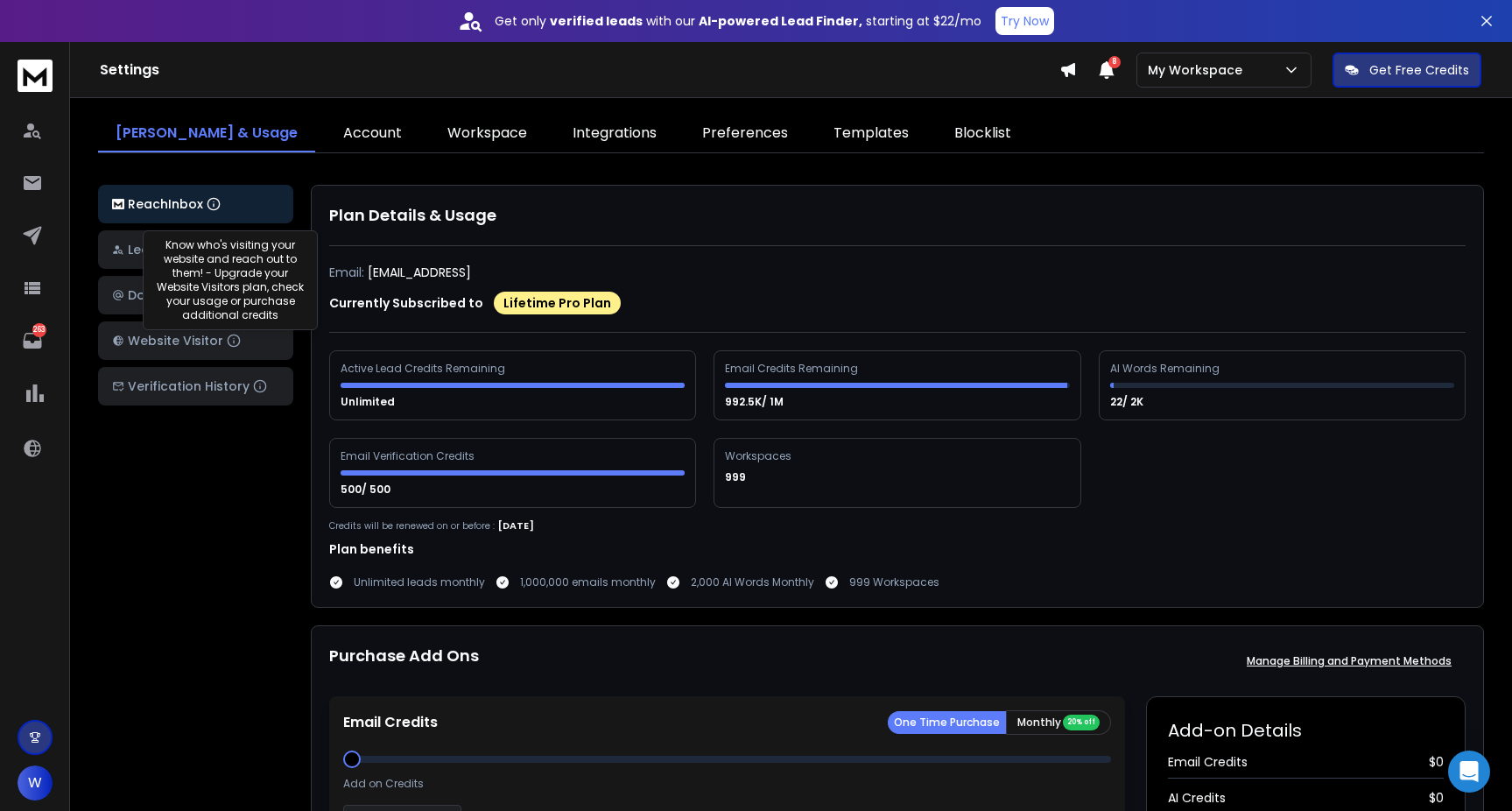
click at [148, 253] on div "Know who's visiting your website and reach out to them! - Upgrade your Website …" at bounding box center [229, 280] width 175 height 99
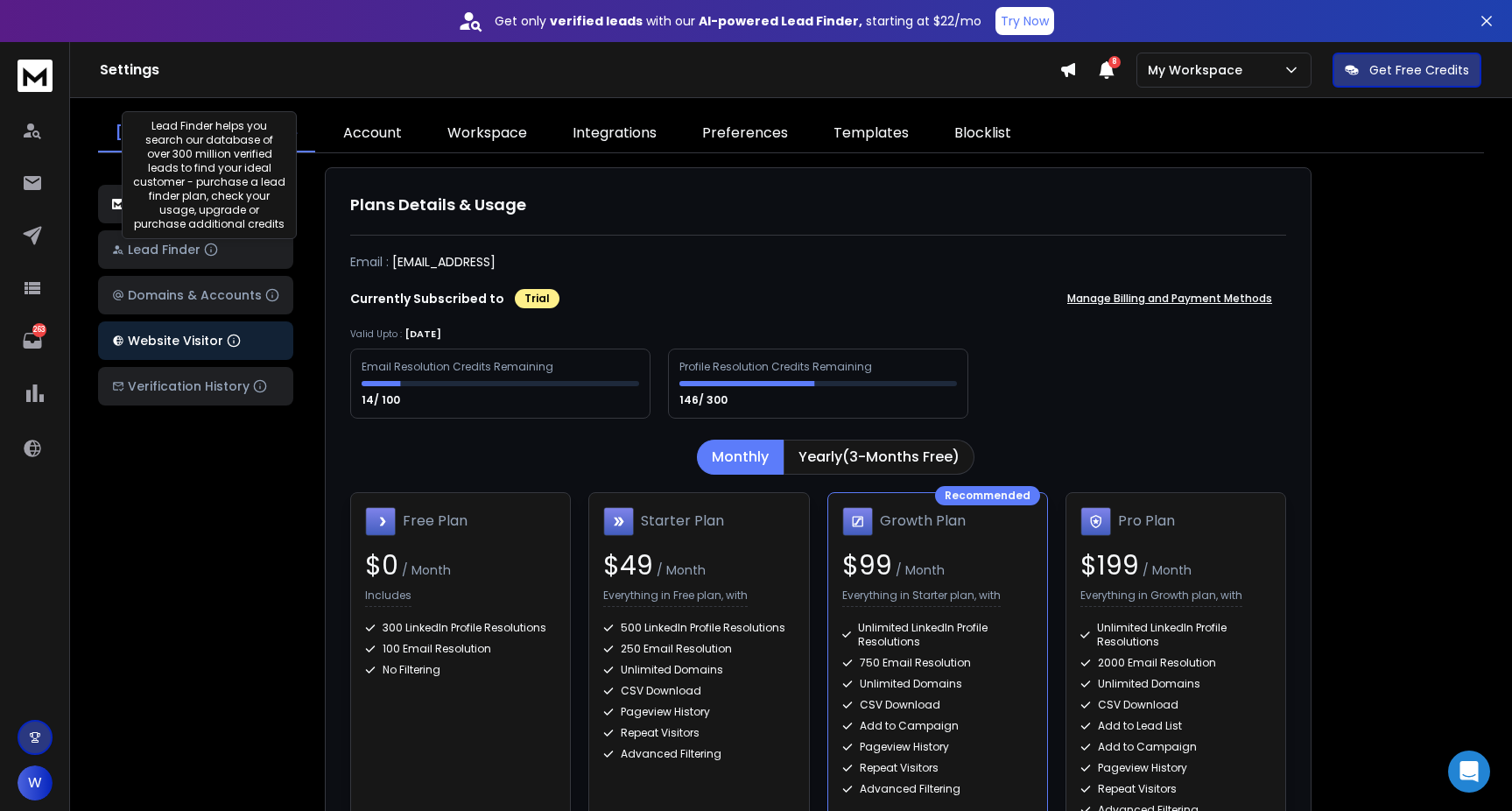
click at [204, 247] on circle "button" at bounding box center [210, 249] width 11 height 11
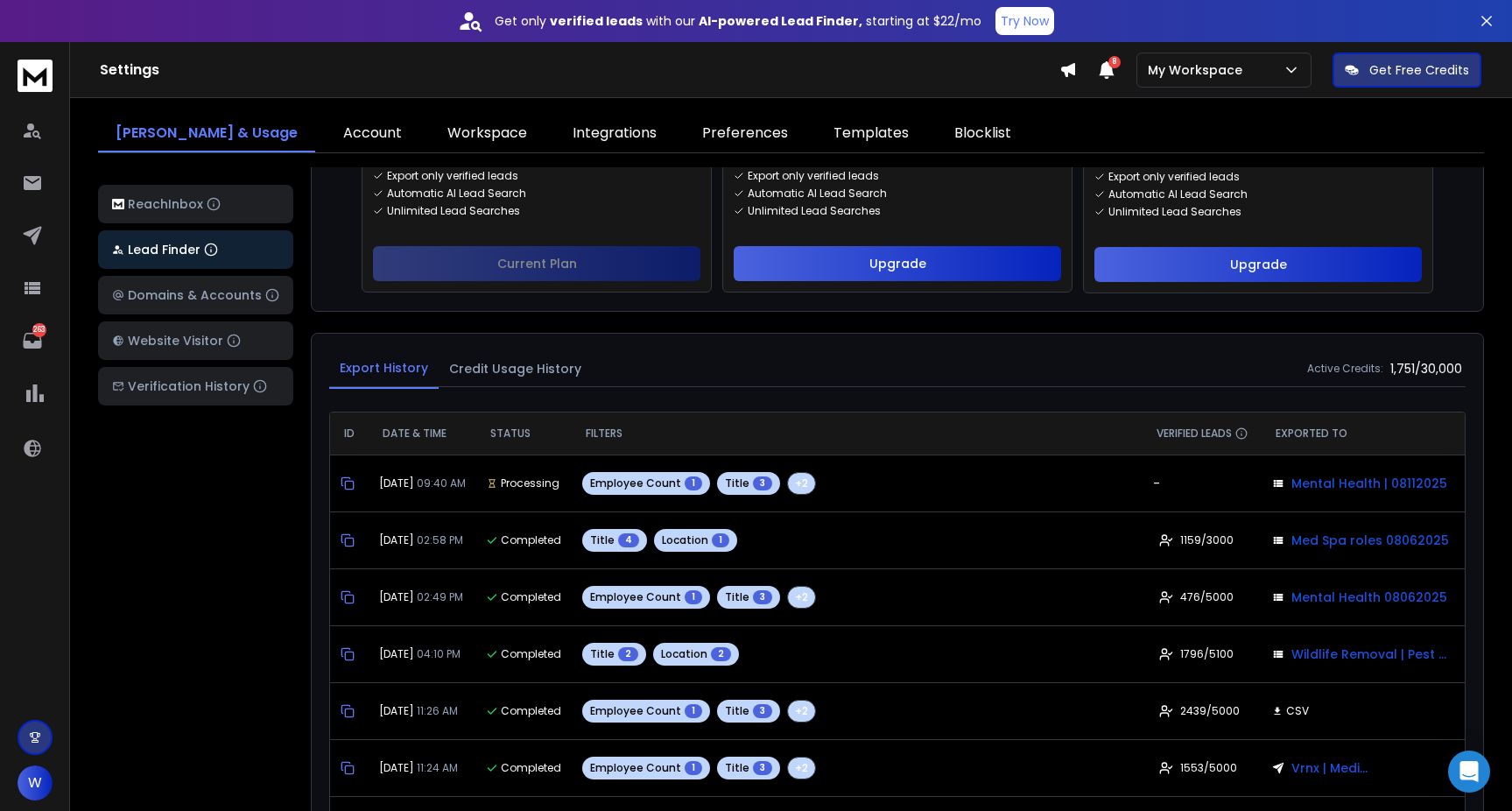
scroll to position [622, 0]
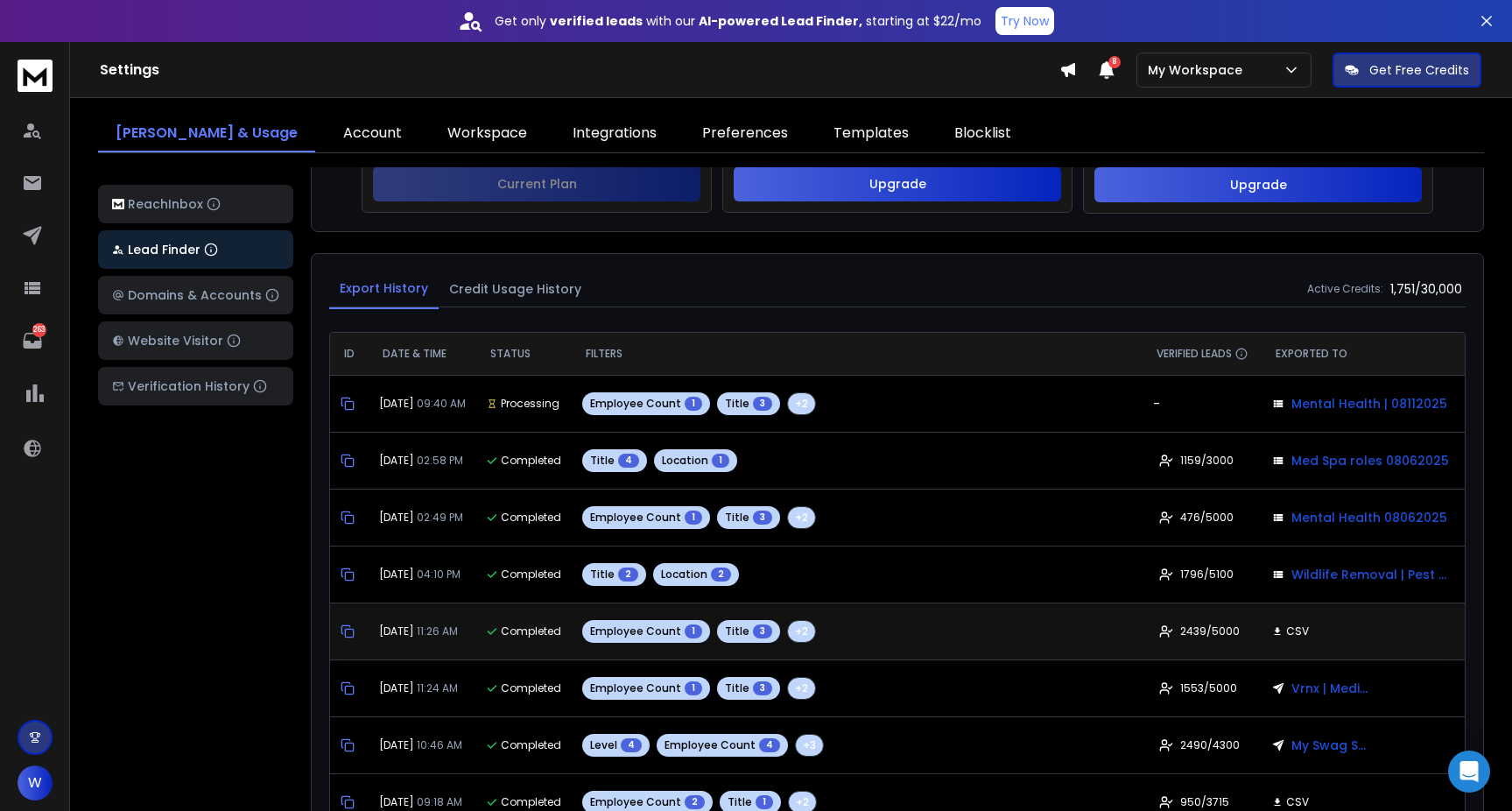
click at [1276, 630] on icon at bounding box center [1278, 630] width 6 height 8
click at [1283, 633] on p "CSV" at bounding box center [1363, 631] width 182 height 14
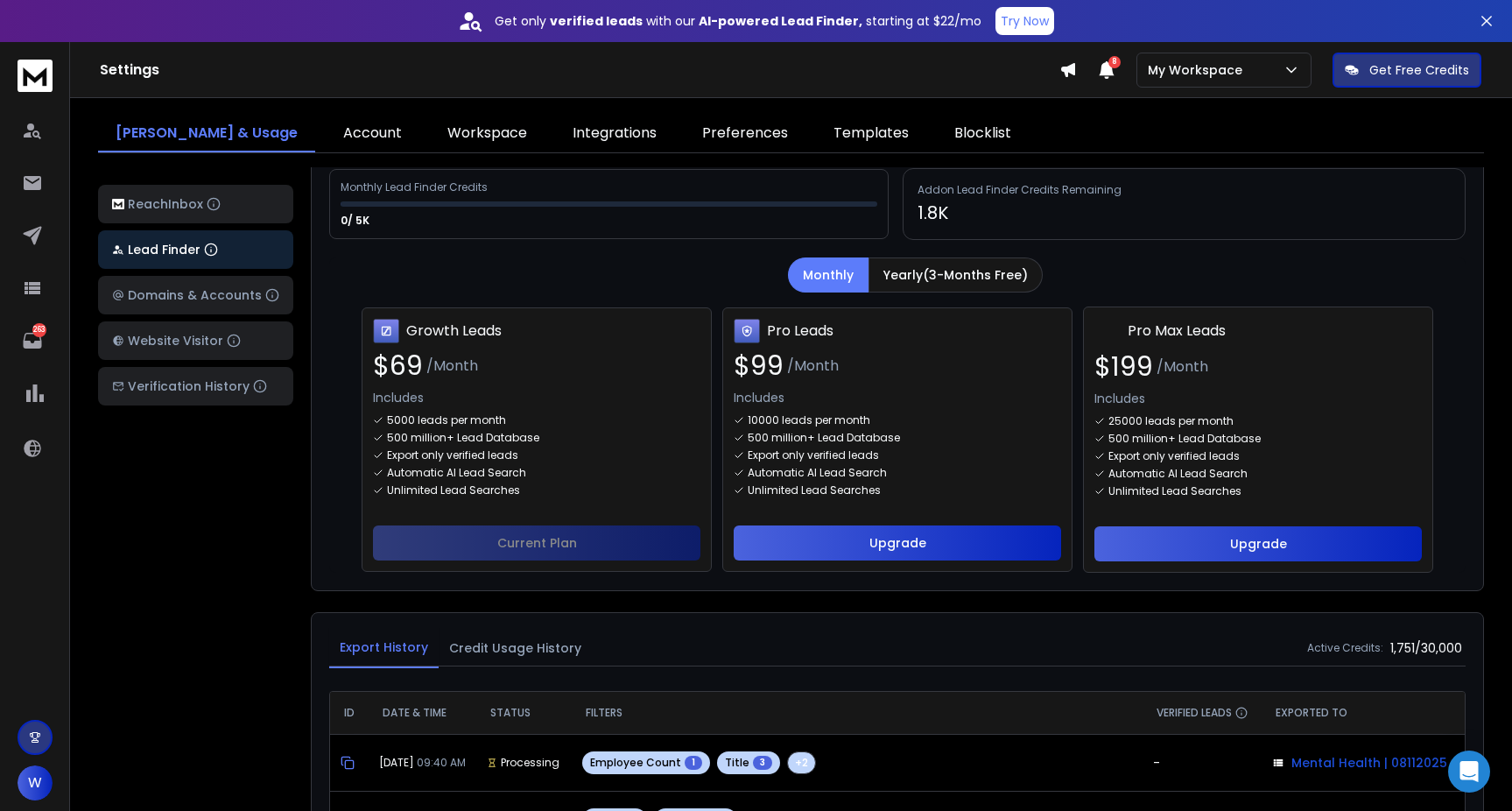
scroll to position [274, 0]
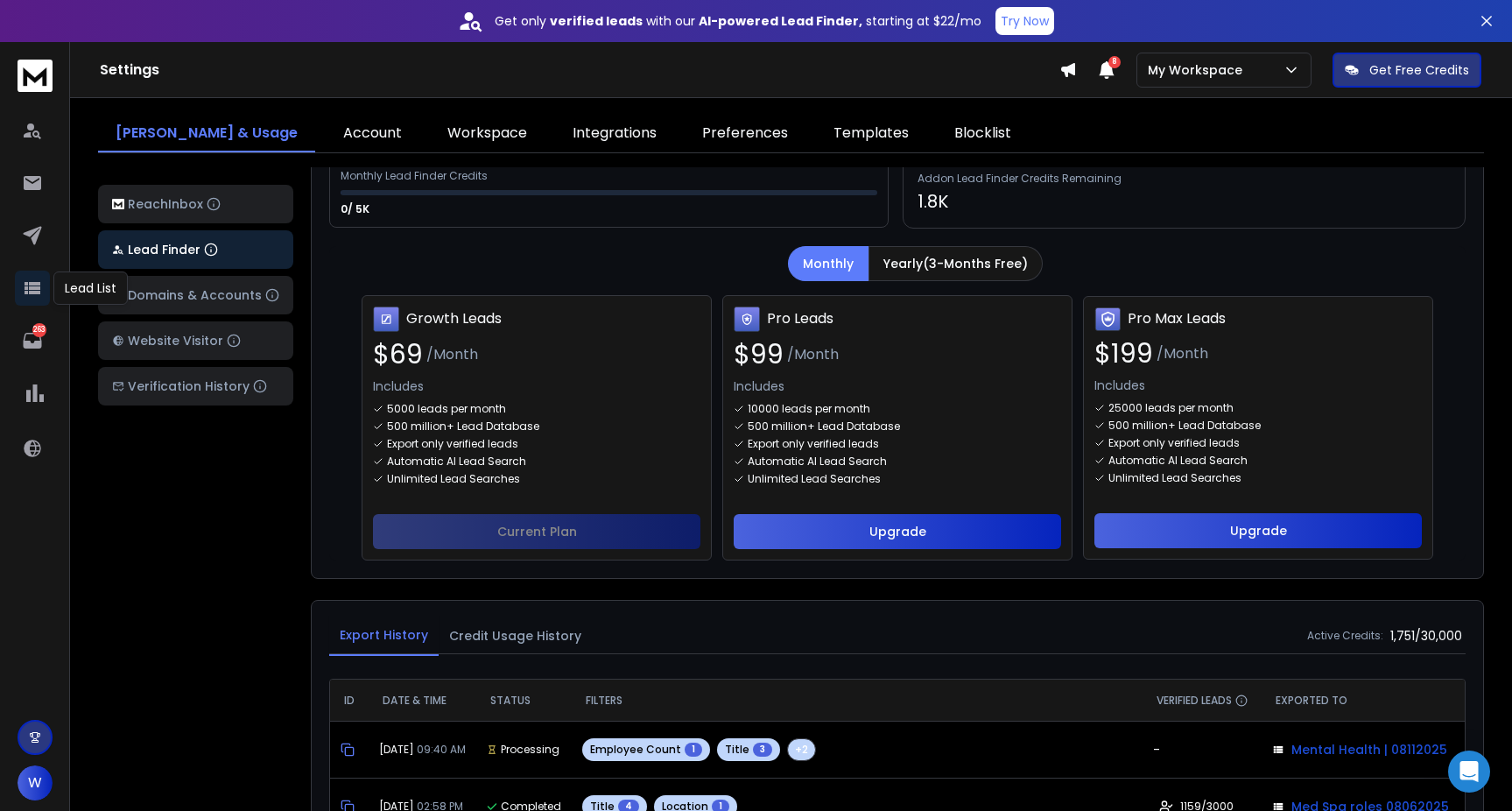
click at [37, 290] on icon at bounding box center [32, 288] width 15 height 12
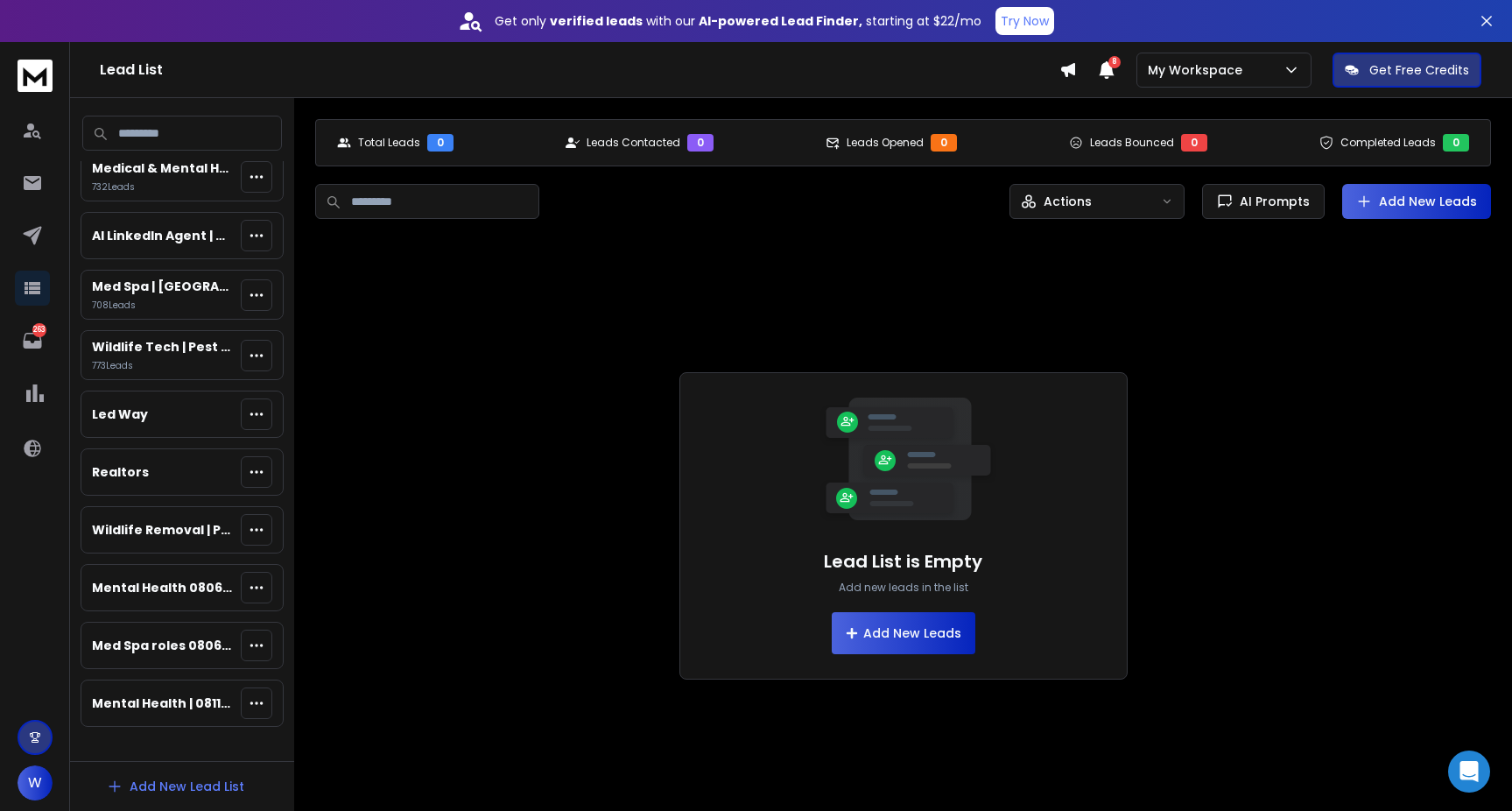
scroll to position [23, 0]
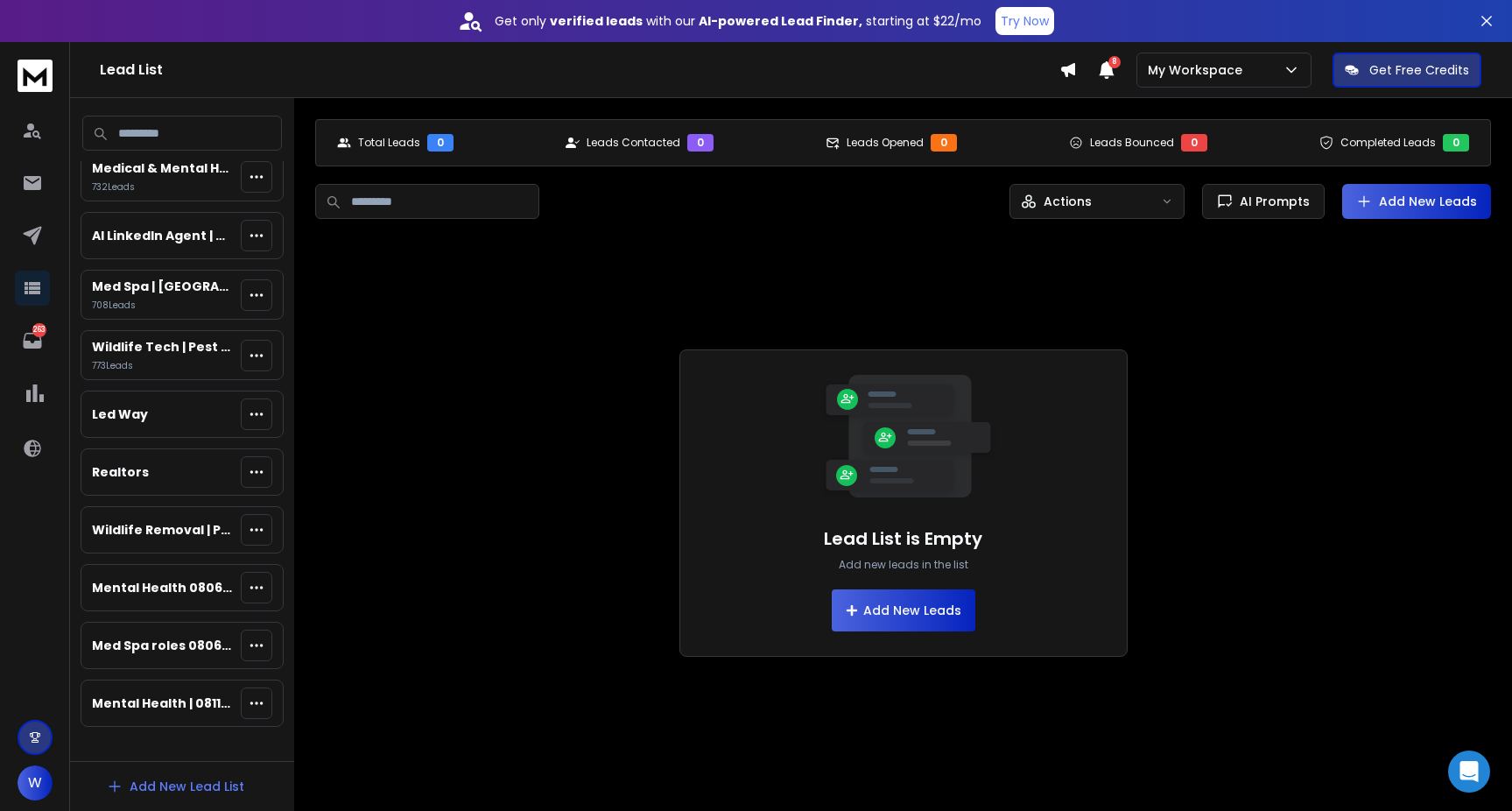
click at [142, 696] on p "Mental Health | 08112025" at bounding box center [162, 703] width 141 height 17
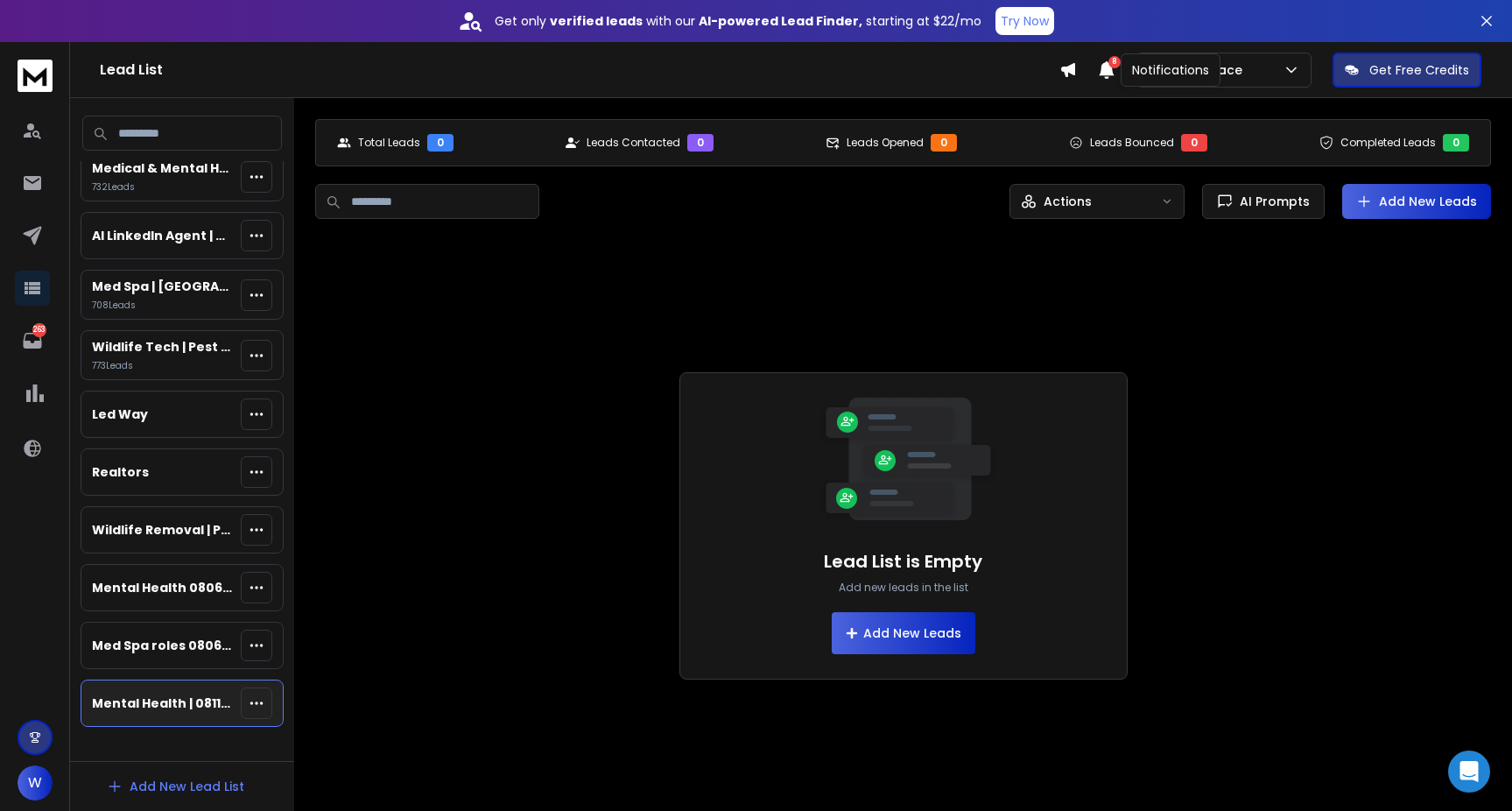
click at [1111, 65] on span "8" at bounding box center [1114, 62] width 12 height 12
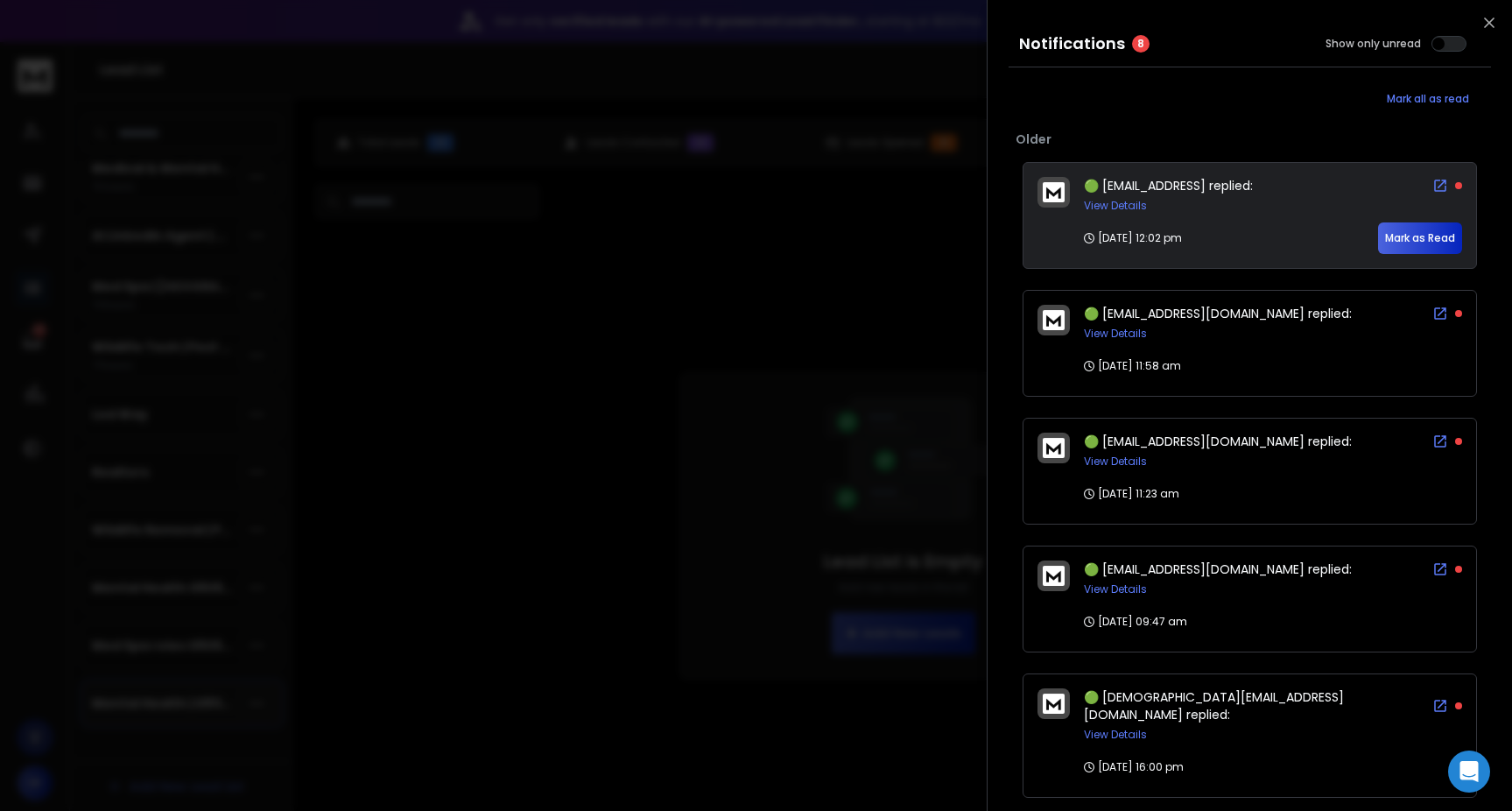
click at [1115, 206] on div "View Details" at bounding box center [1116, 205] width 63 height 14
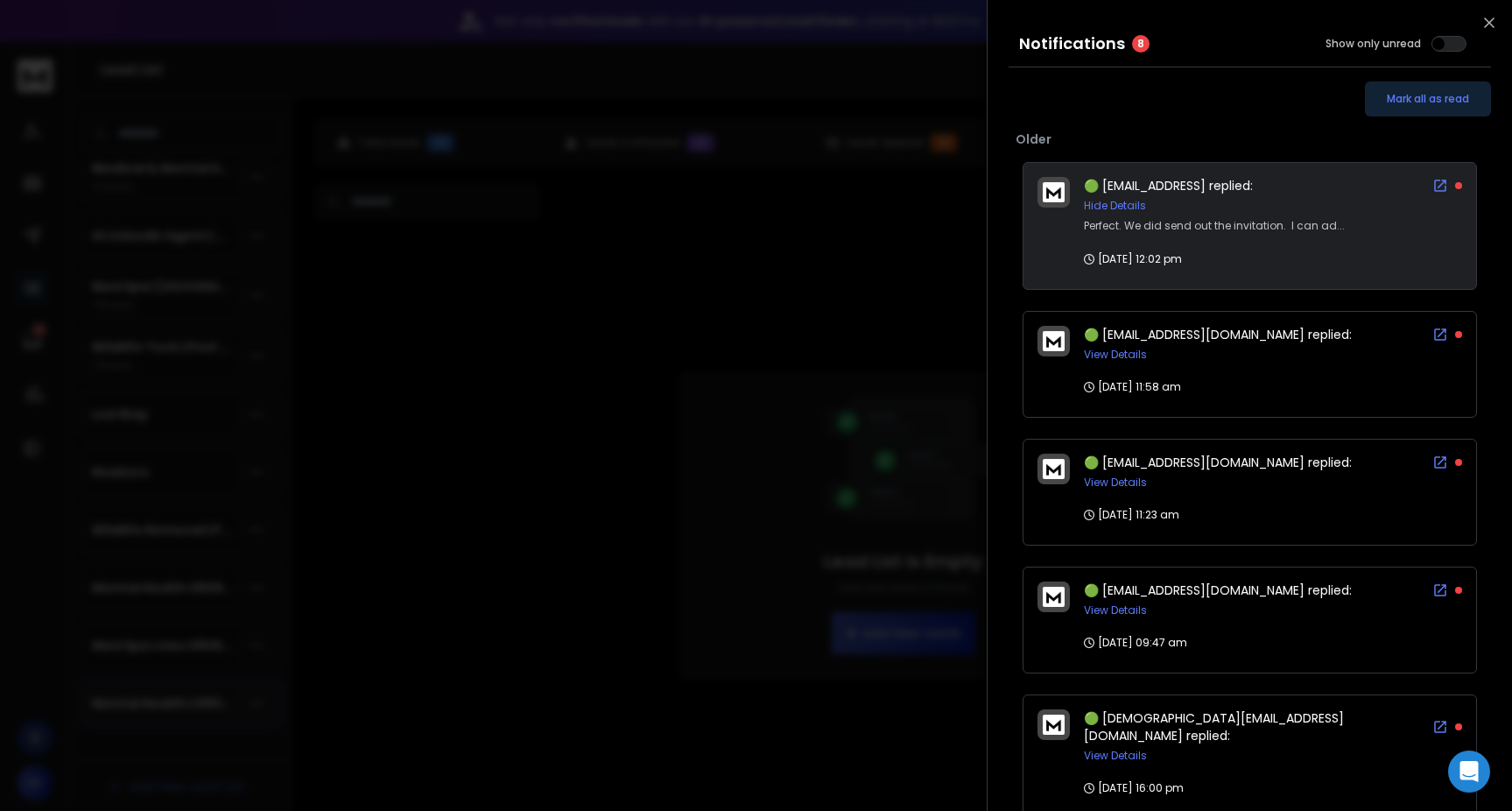
click at [1436, 99] on span "Mark all as read" at bounding box center [1428, 98] width 82 height 14
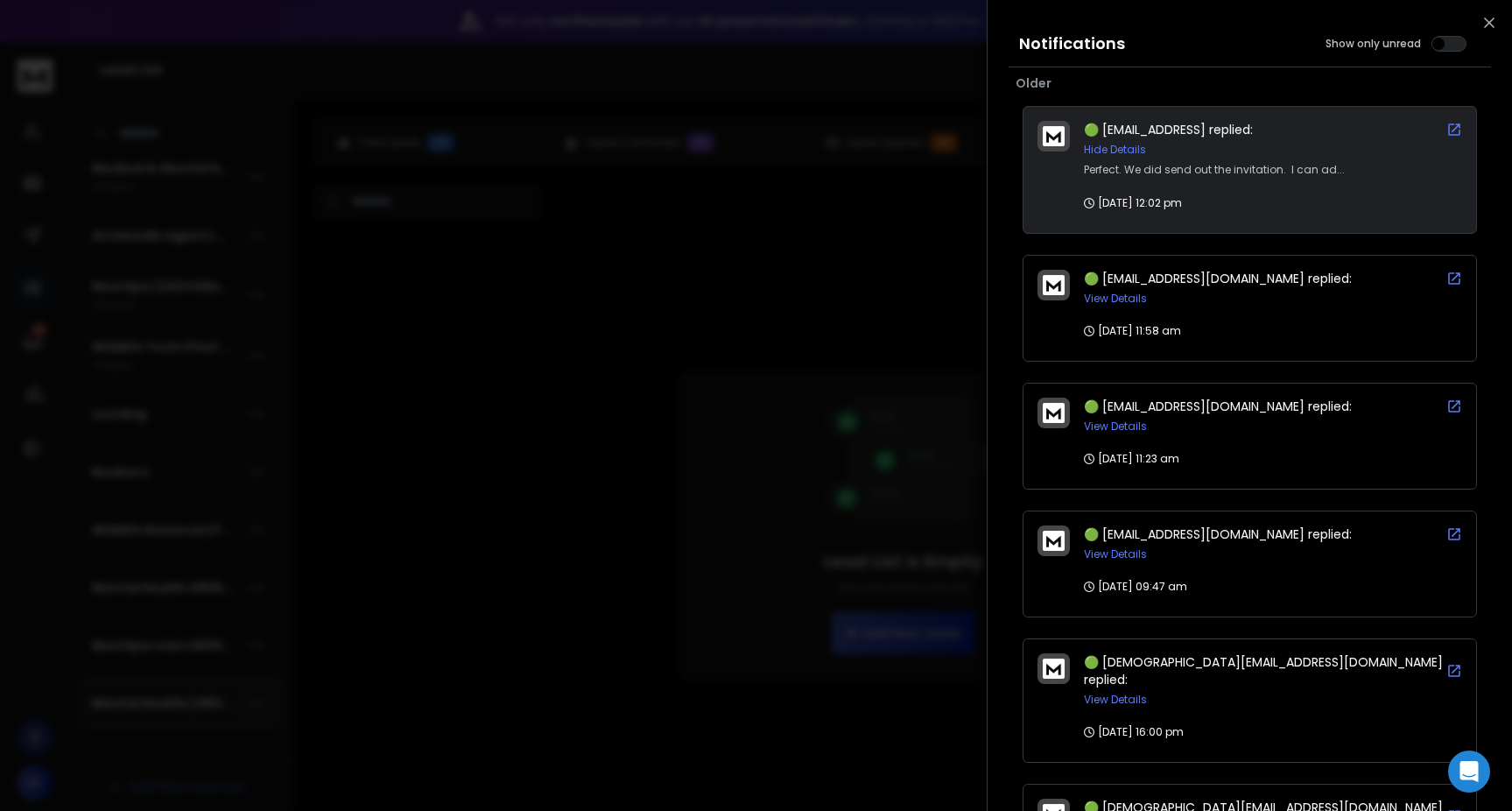
click at [1443, 48] on button "Show only unread" at bounding box center [1449, 44] width 35 height 15
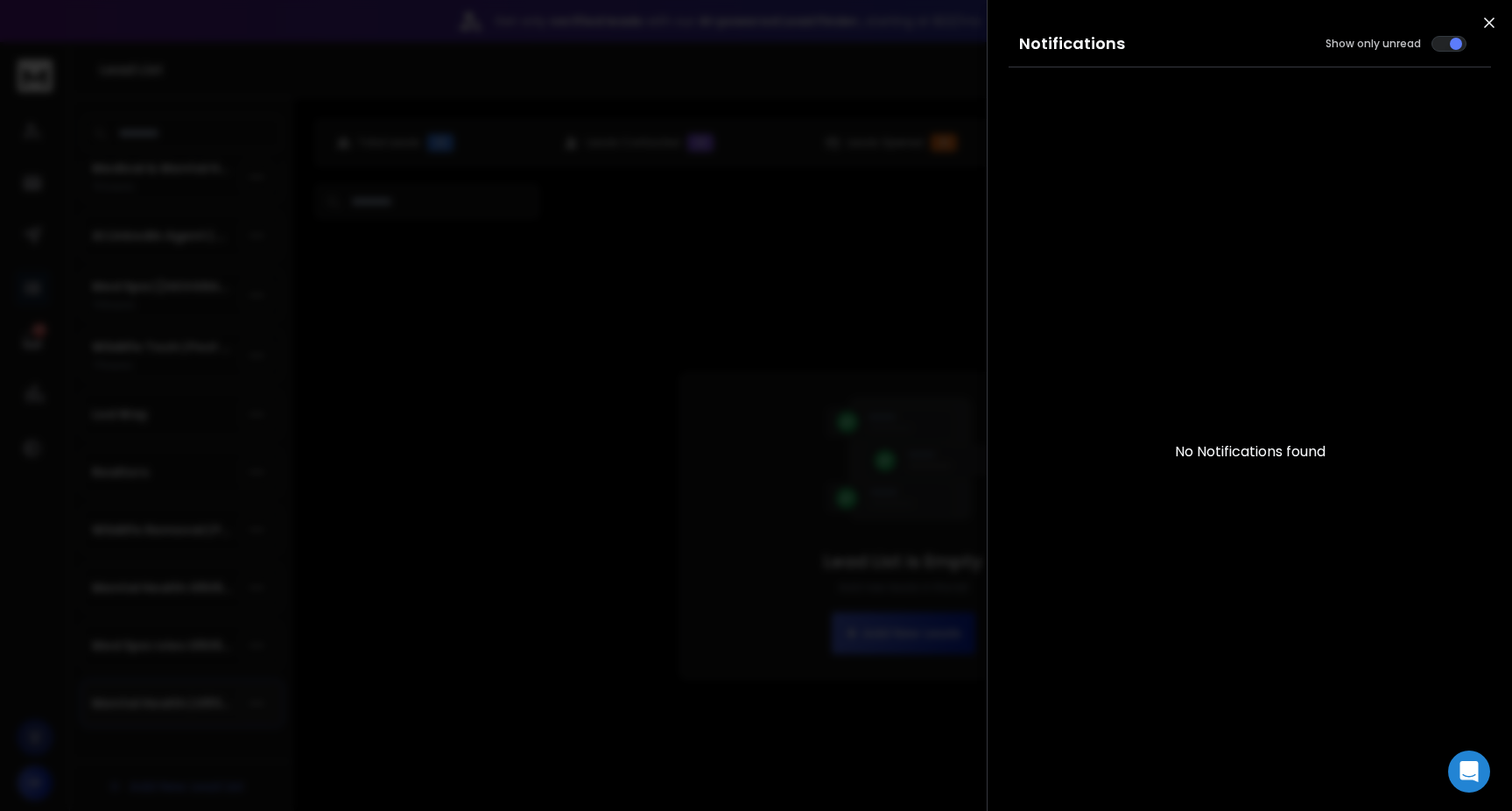
click at [1485, 22] on icon "button" at bounding box center [1489, 22] width 9 height 9
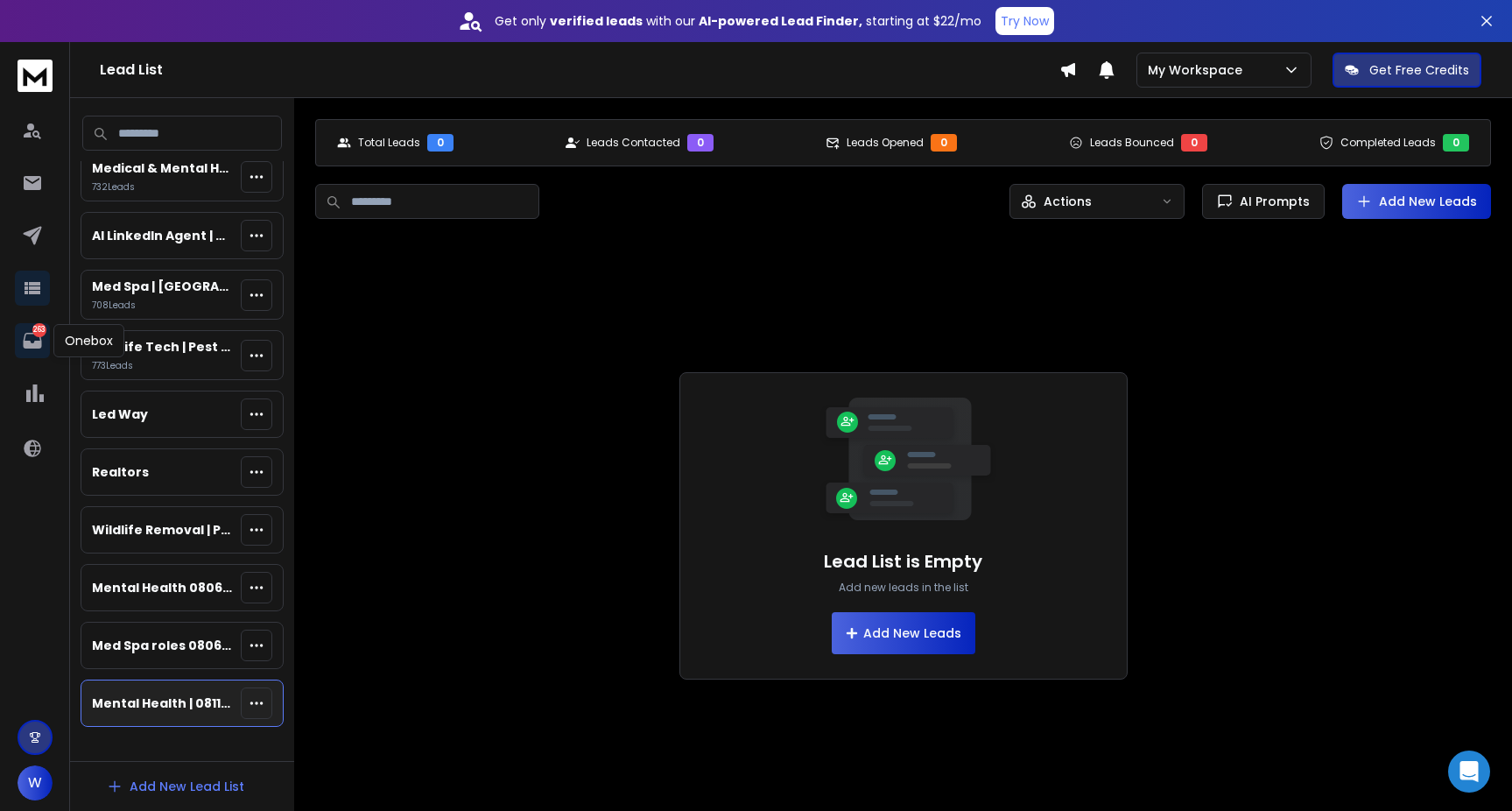
click at [34, 342] on icon at bounding box center [32, 340] width 18 height 15
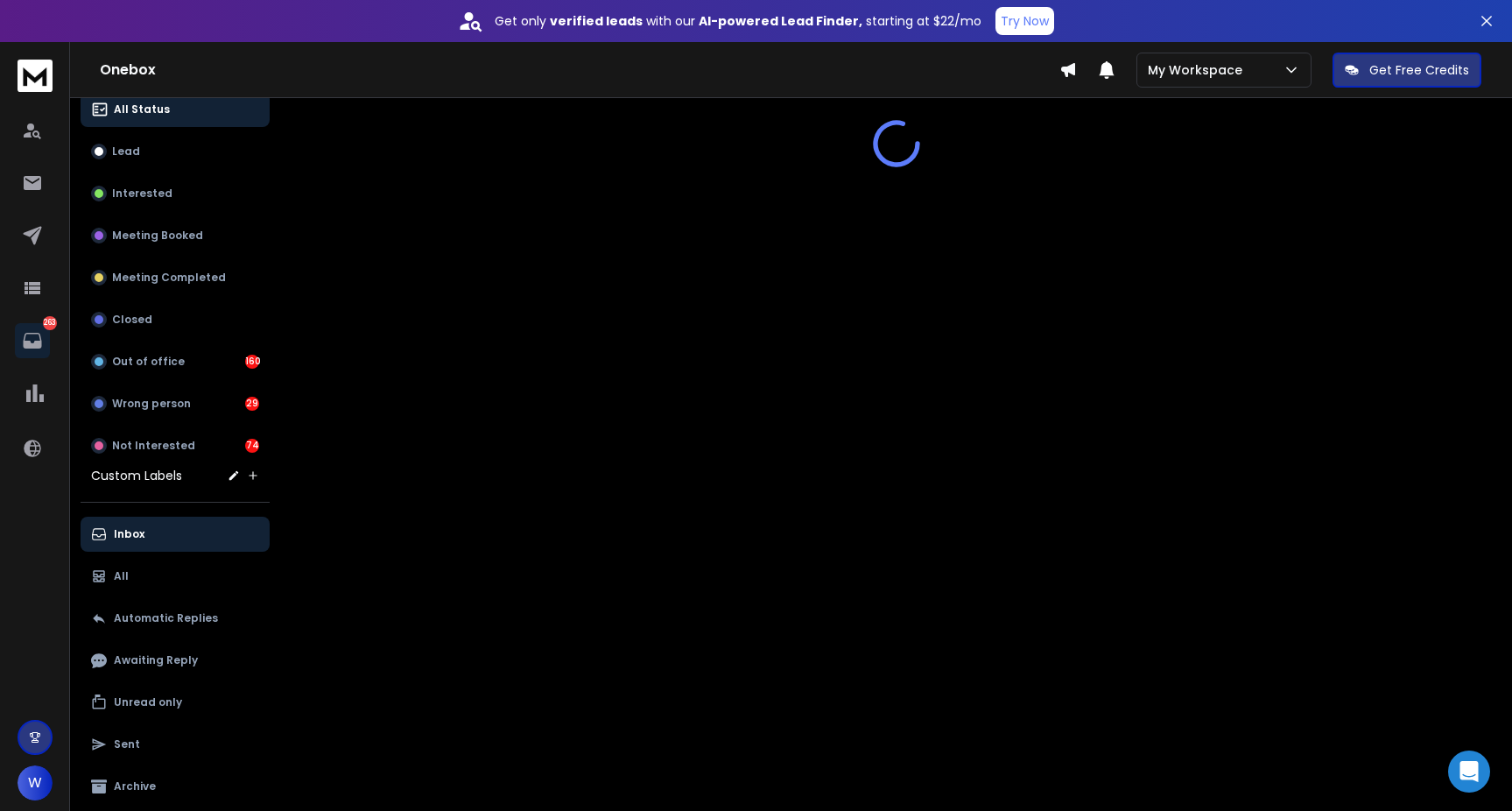
scroll to position [196, 0]
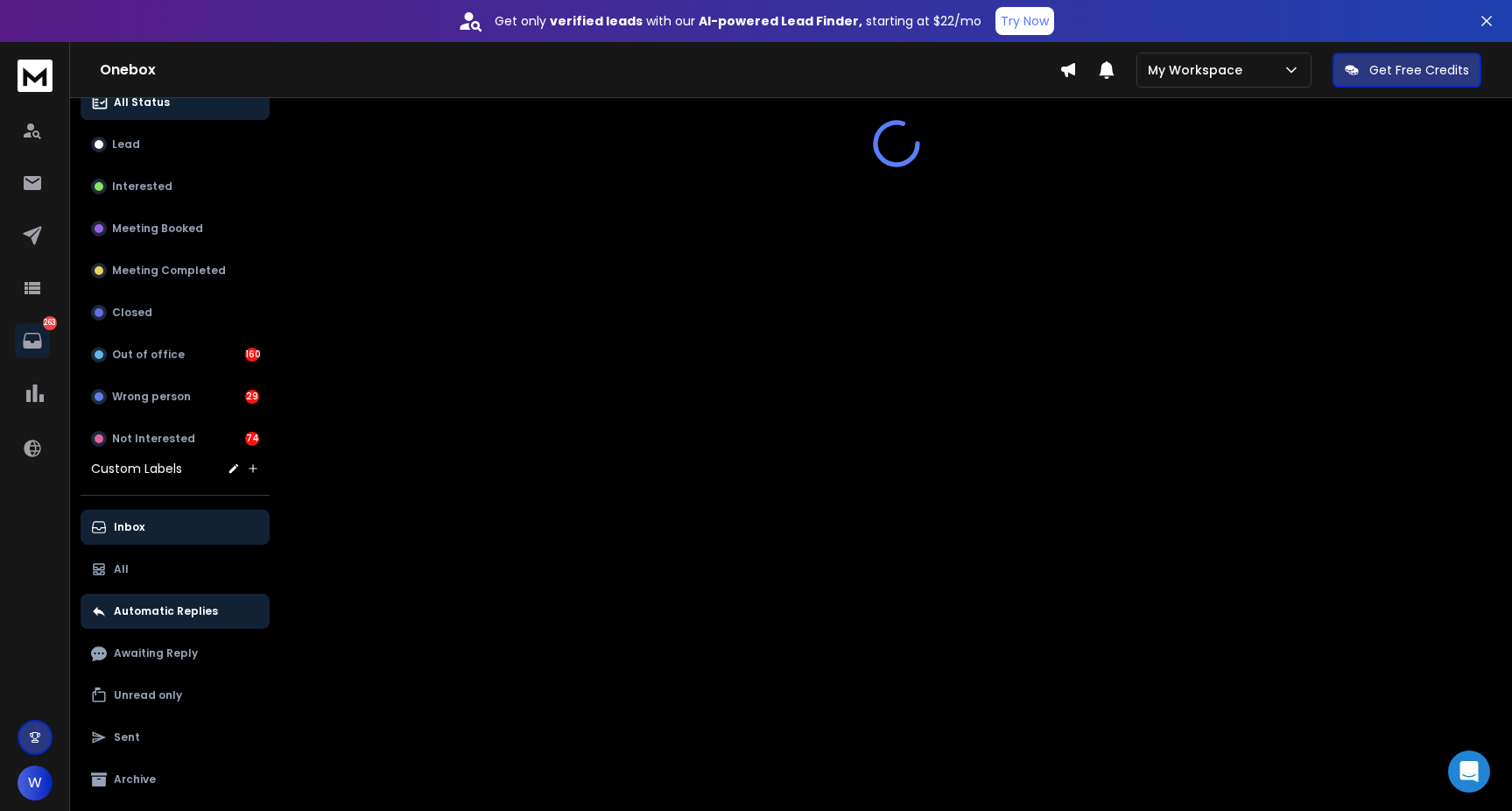
click at [165, 604] on p "Automatic Replies" at bounding box center [165, 610] width 104 height 14
click at [23, 780] on span "W" at bounding box center [34, 782] width 35 height 35
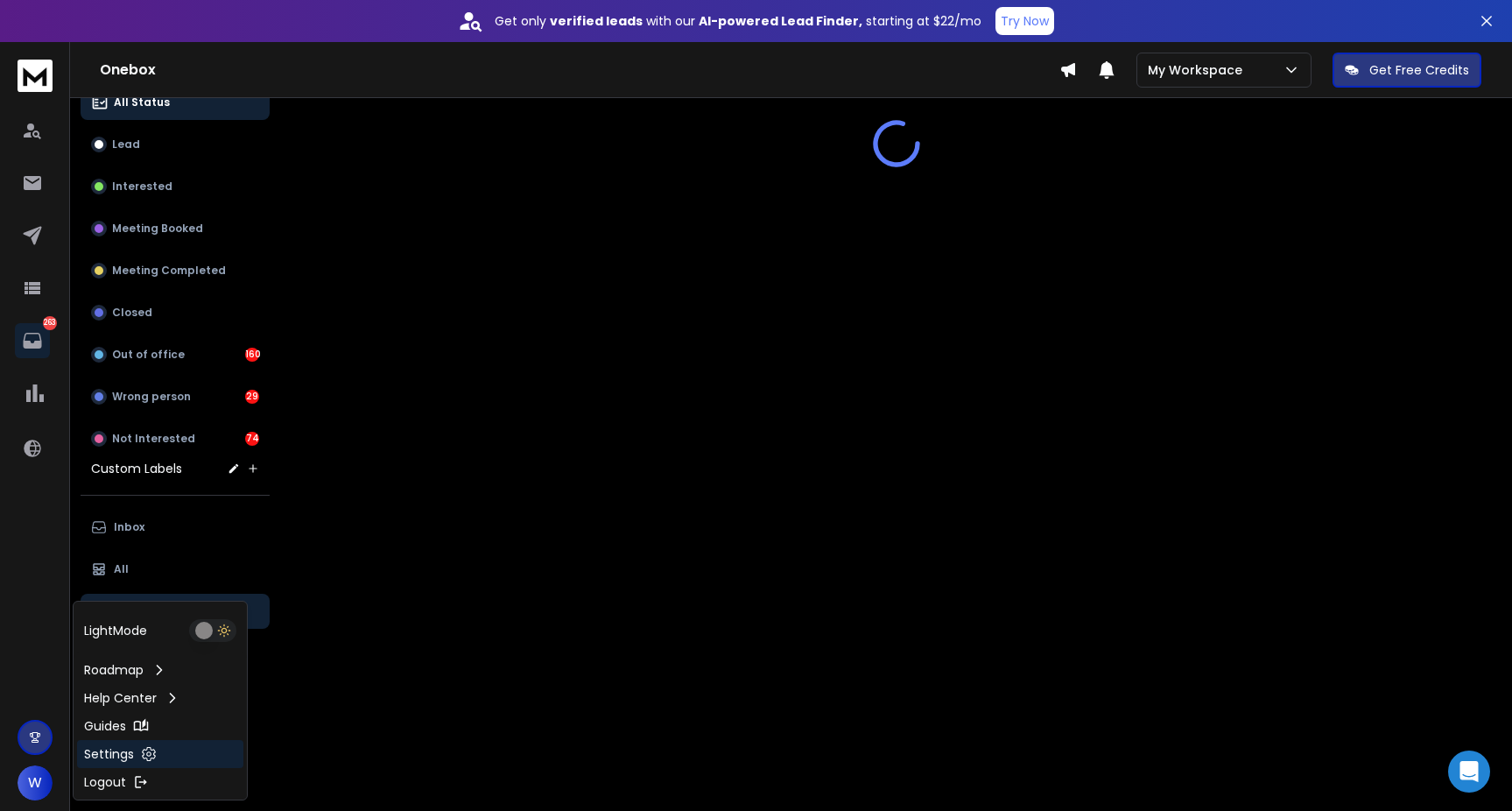
click at [102, 755] on p "Settings" at bounding box center [109, 754] width 50 height 17
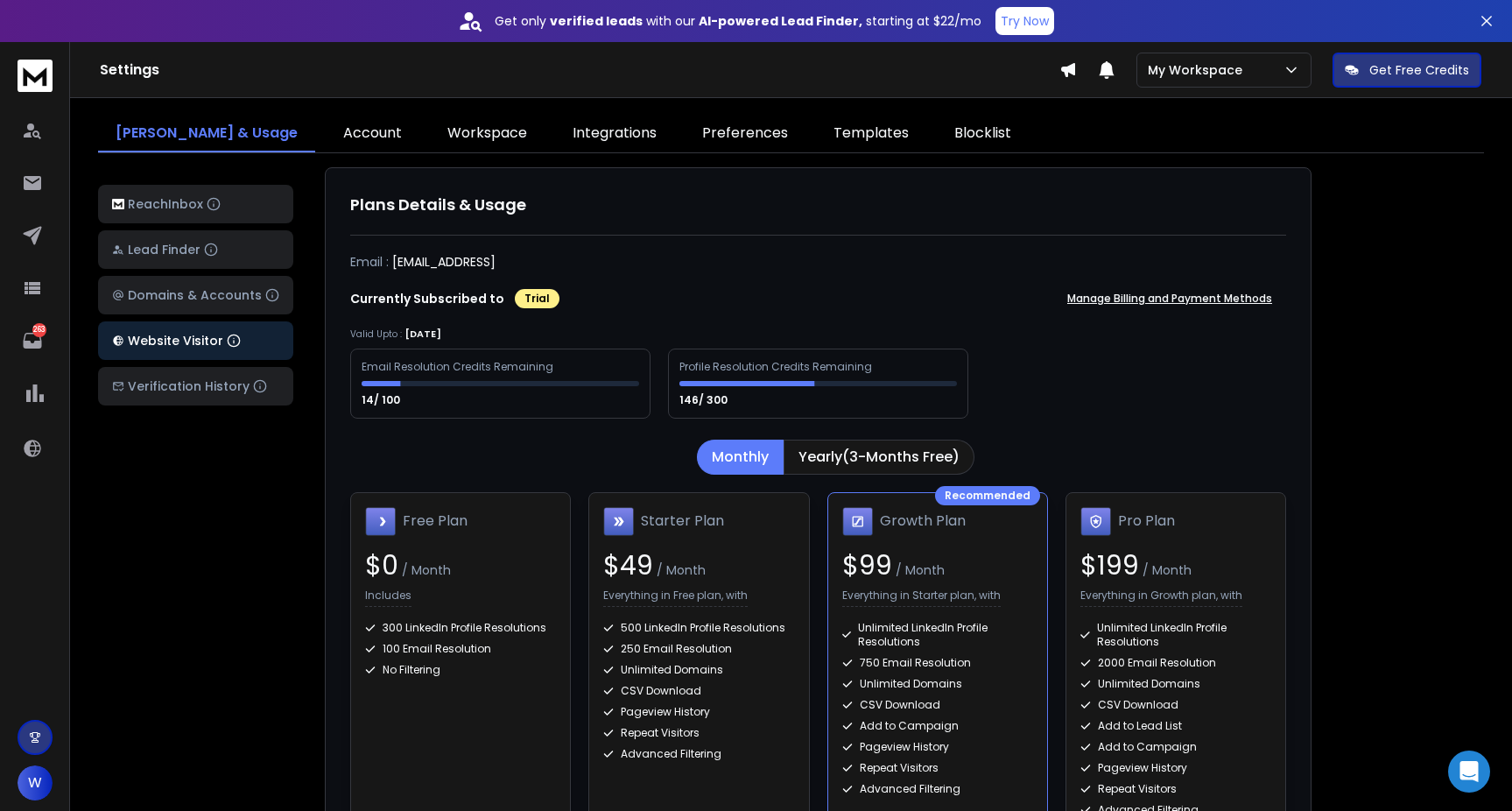
click at [210, 344] on button "Website Visitor" at bounding box center [196, 340] width 195 height 38
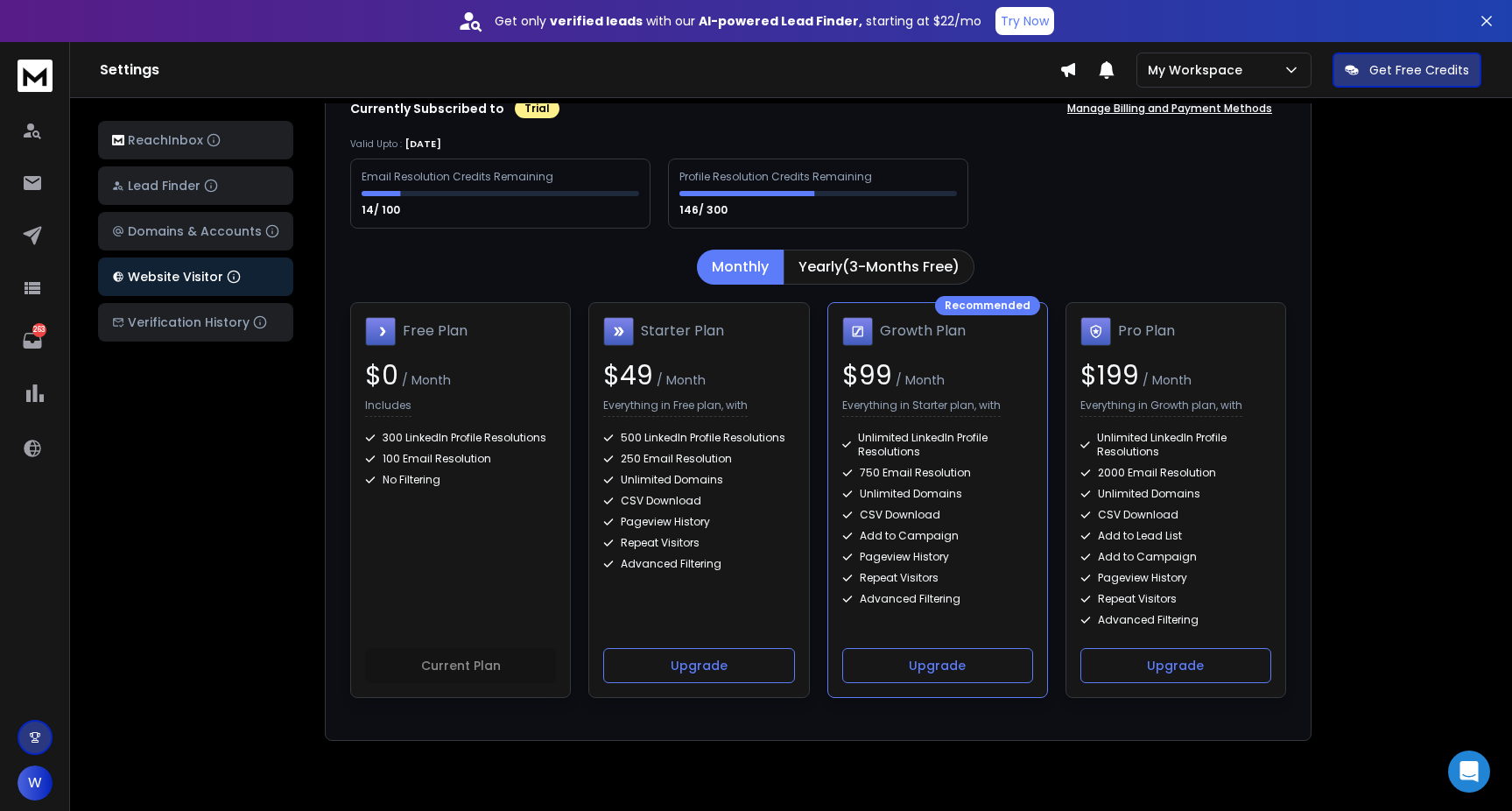
scroll to position [73, 0]
